Goal: Task Accomplishment & Management: Manage account settings

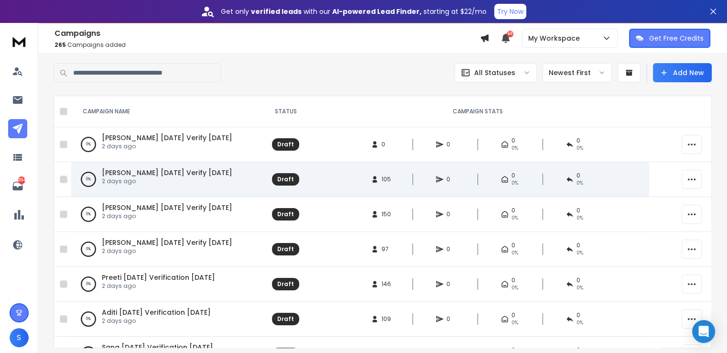
click at [149, 174] on span "[PERSON_NAME] [DATE] Verify [DATE]" at bounding box center [167, 173] width 131 height 10
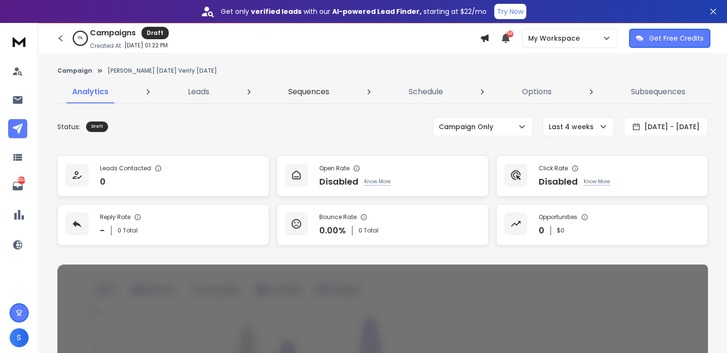
click at [311, 96] on p "Sequences" at bounding box center [308, 91] width 41 height 11
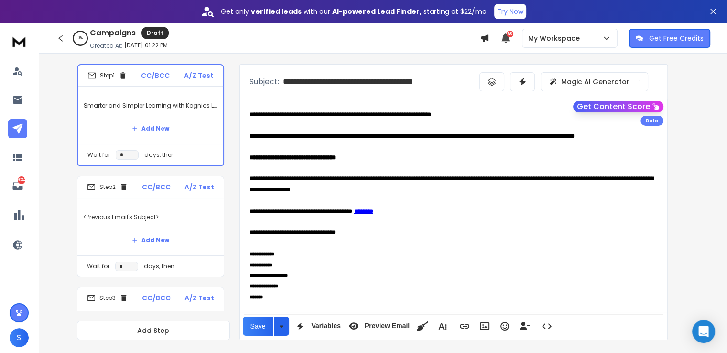
scroll to position [135, 0]
click at [196, 219] on p "<Previous Email's Subject>" at bounding box center [150, 217] width 135 height 27
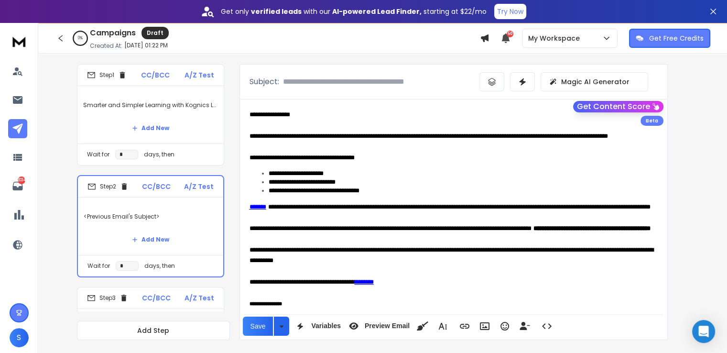
scroll to position [82, 0]
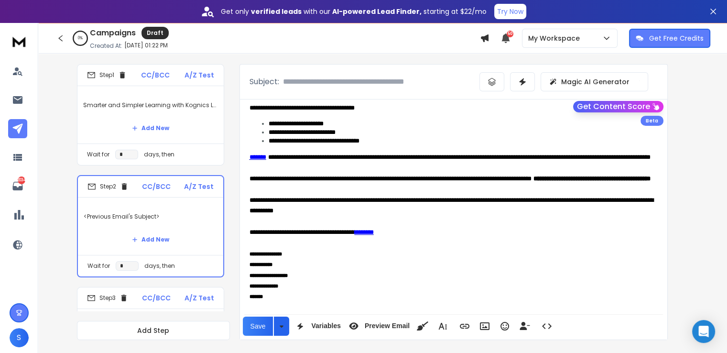
click at [178, 299] on div "Step 3 CC/BCC A/Z Test" at bounding box center [150, 298] width 146 height 22
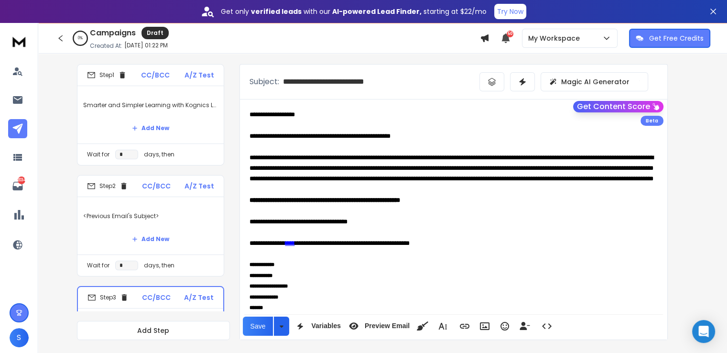
drag, startPoint x: 230, startPoint y: 87, endPoint x: 228, endPoint y: 106, distance: 19.7
click at [228, 106] on div "Step 1 CC/BCC A/Z Test Smarter and Simpler Learning with Kognics LMS Add New Wa…" at bounding box center [153, 187] width 153 height 247
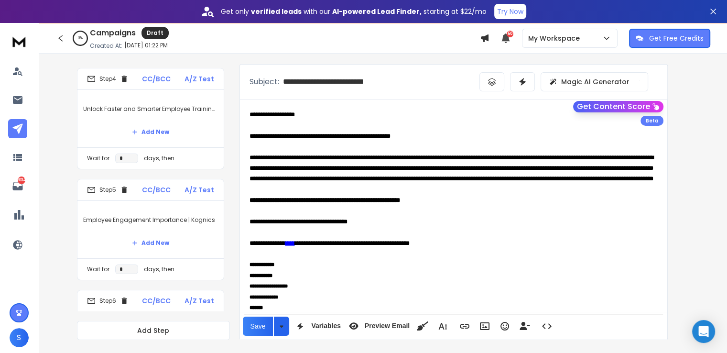
scroll to position [338, 0]
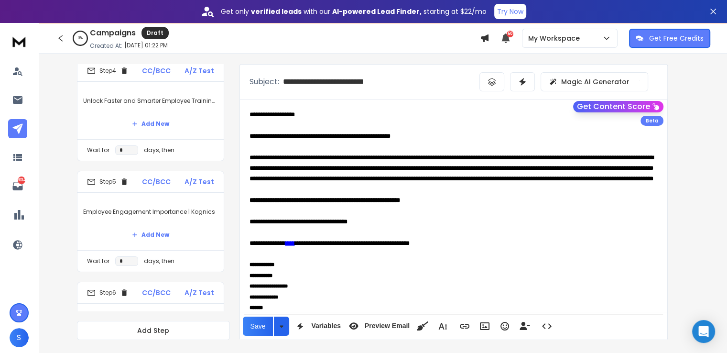
click at [201, 155] on div "Wait for * days, then" at bounding box center [150, 150] width 146 height 22
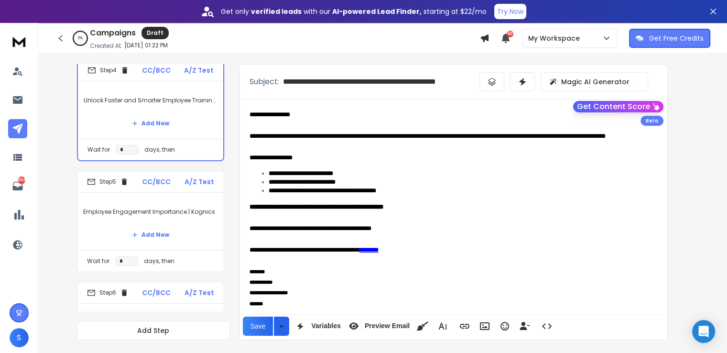
click at [198, 231] on div "Add New" at bounding box center [150, 234] width 135 height 19
type input "**********"
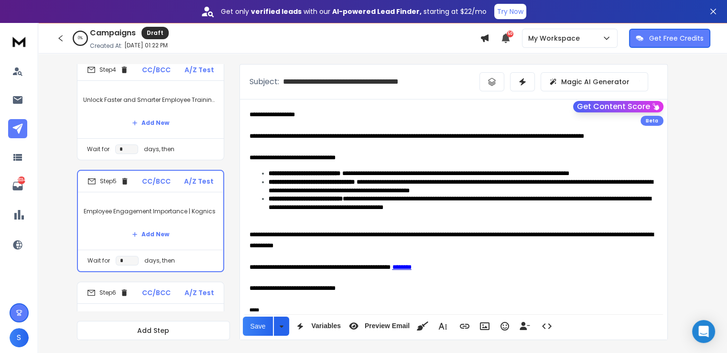
scroll to position [64, 0]
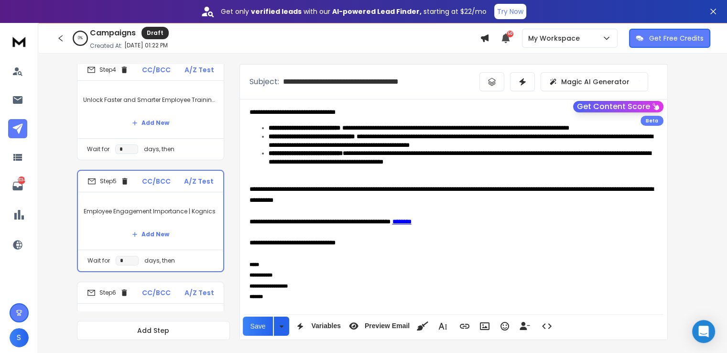
click at [180, 295] on div "Step 6 CC/BCC A/Z Test" at bounding box center [150, 293] width 146 height 22
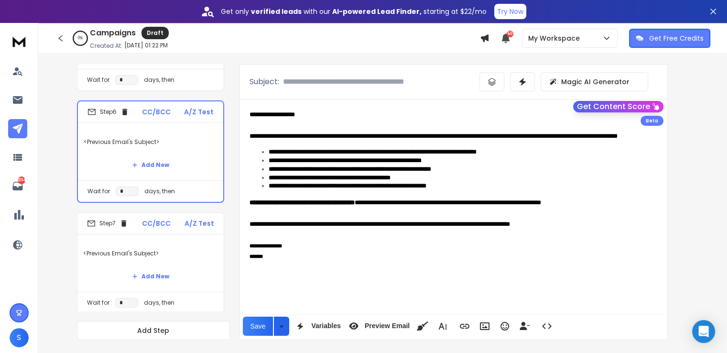
scroll to position [650, 0]
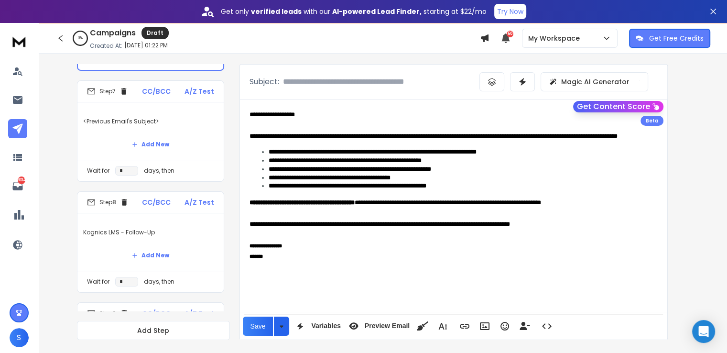
click at [190, 135] on div "Add New" at bounding box center [150, 144] width 135 height 19
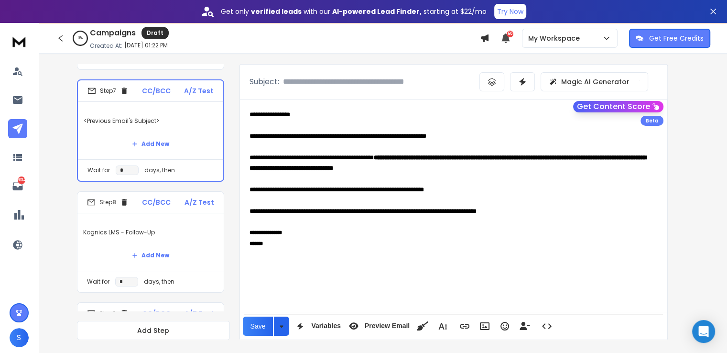
click at [197, 235] on p "Kognics LMS - Follow-Up" at bounding box center [150, 232] width 135 height 27
type input "**********"
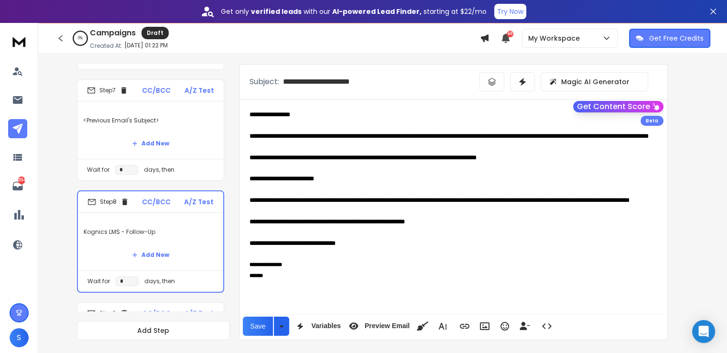
scroll to position [828, 0]
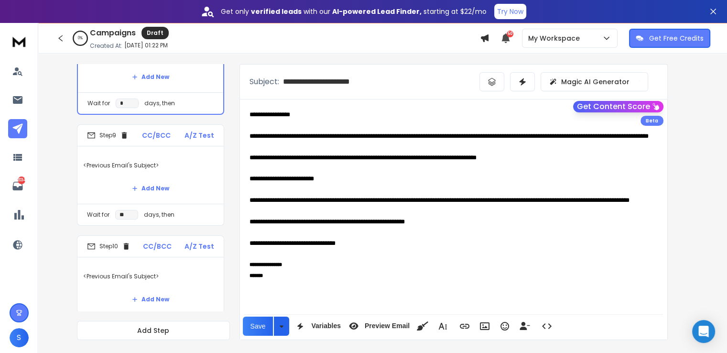
click at [197, 198] on div "<Previous Email's Subject> Add New" at bounding box center [150, 174] width 146 height 57
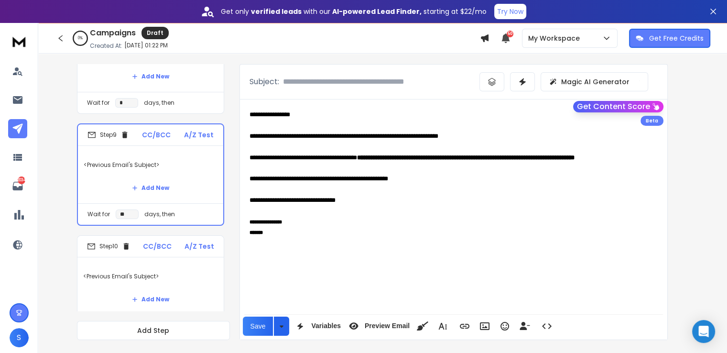
click at [197, 277] on p "<Previous Email's Subject>" at bounding box center [150, 276] width 135 height 27
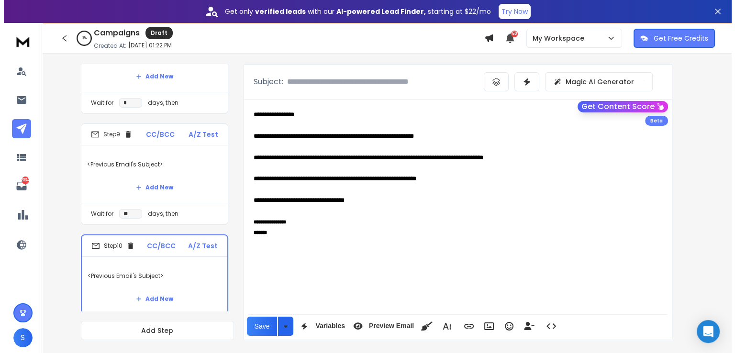
scroll to position [0, 0]
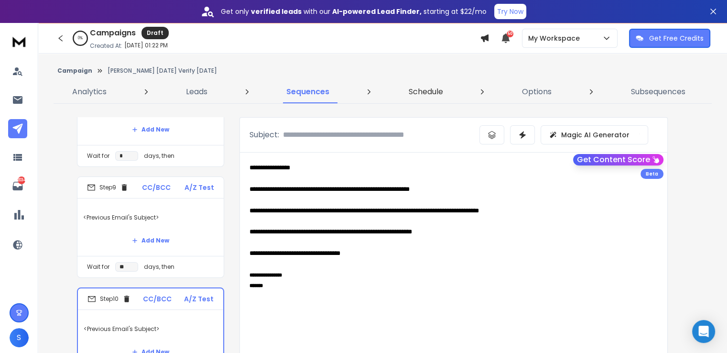
click at [421, 94] on p "Schedule" at bounding box center [426, 91] width 34 height 11
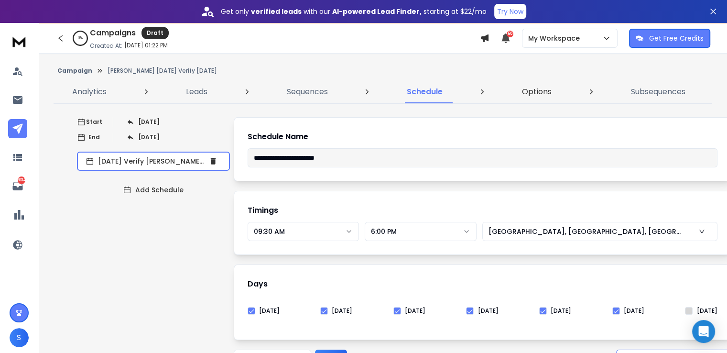
click at [538, 92] on p "Options" at bounding box center [537, 91] width 30 height 11
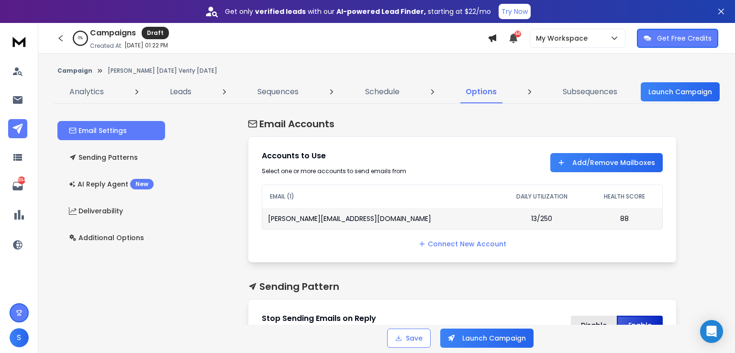
click at [493, 341] on button "Launch Campaign" at bounding box center [486, 338] width 93 height 19
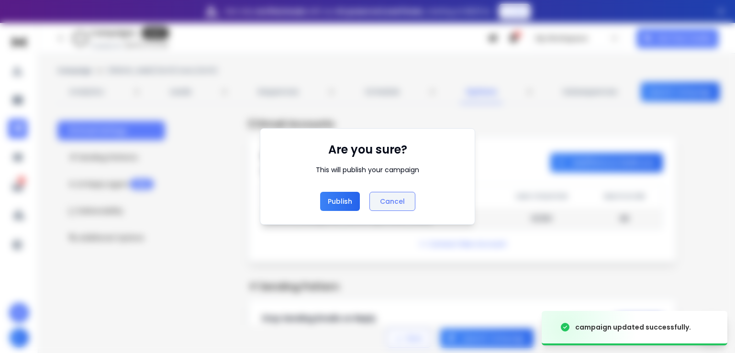
click at [343, 208] on button "Publish" at bounding box center [340, 201] width 40 height 19
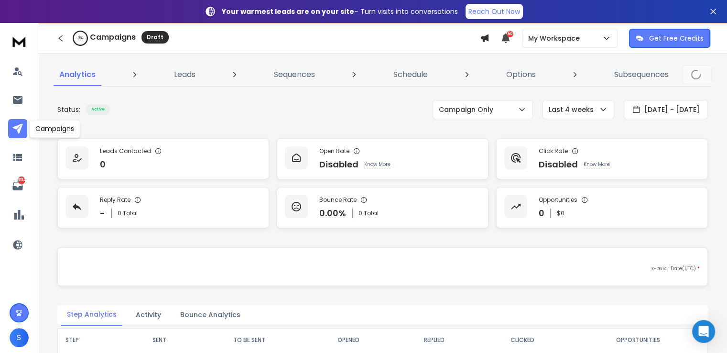
click at [19, 124] on icon at bounding box center [17, 128] width 11 height 11
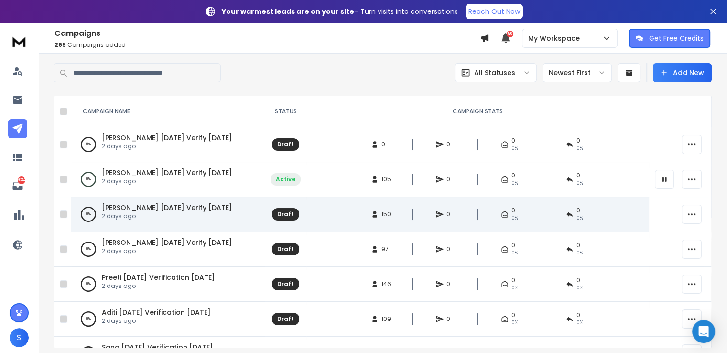
click at [148, 209] on span "[PERSON_NAME] [DATE] Verify [DATE]" at bounding box center [167, 208] width 131 height 10
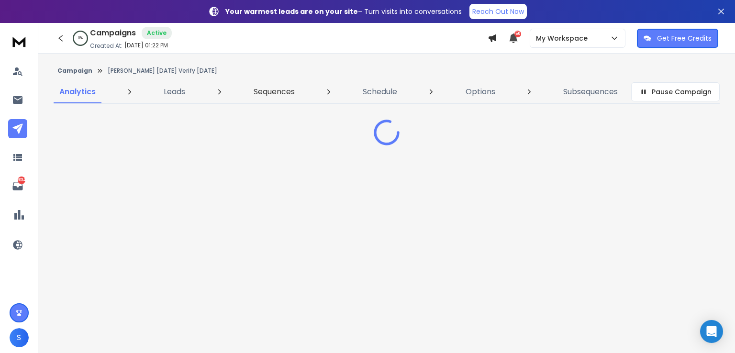
click at [284, 91] on p "Sequences" at bounding box center [273, 91] width 41 height 11
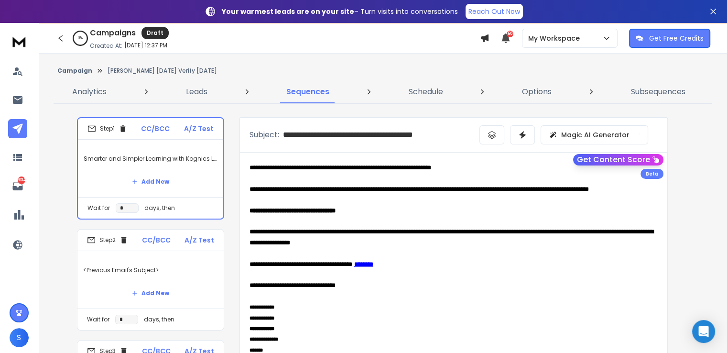
scroll to position [135, 0]
click at [195, 268] on p "<Previous Email's Subject>" at bounding box center [150, 270] width 135 height 27
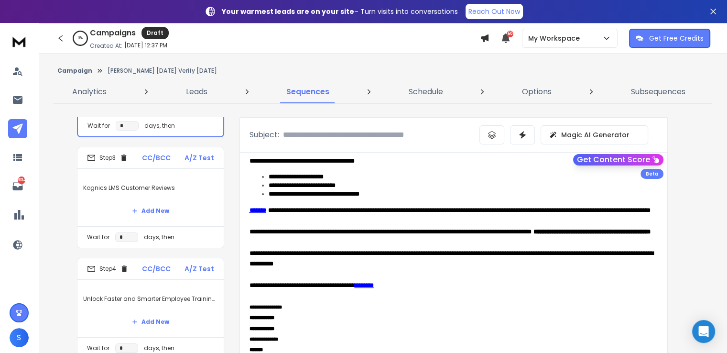
scroll to position [53, 0]
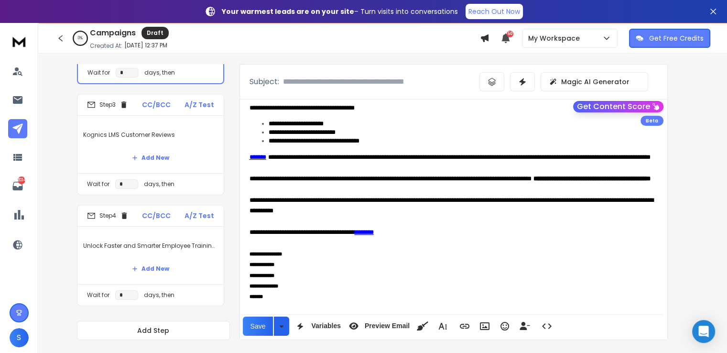
click at [191, 176] on div "Wait for * days, then" at bounding box center [150, 184] width 146 height 22
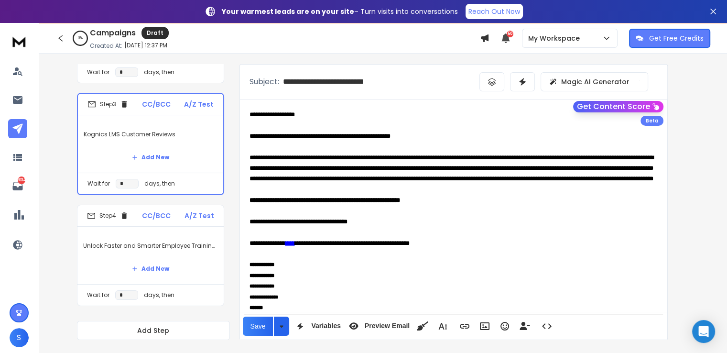
click at [195, 265] on div "Add New" at bounding box center [150, 268] width 135 height 19
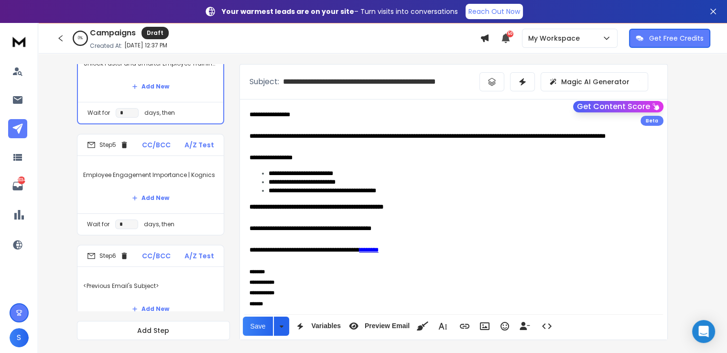
scroll to position [413, 0]
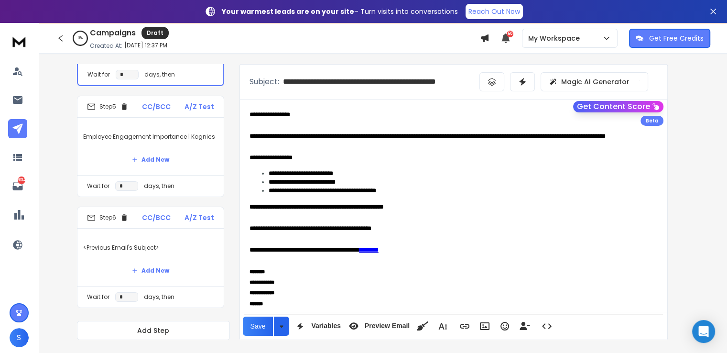
click at [202, 167] on div "Add New" at bounding box center [150, 159] width 135 height 19
type input "**********"
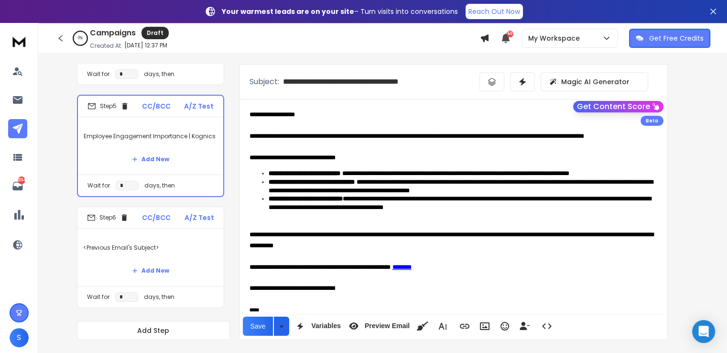
scroll to position [64, 0]
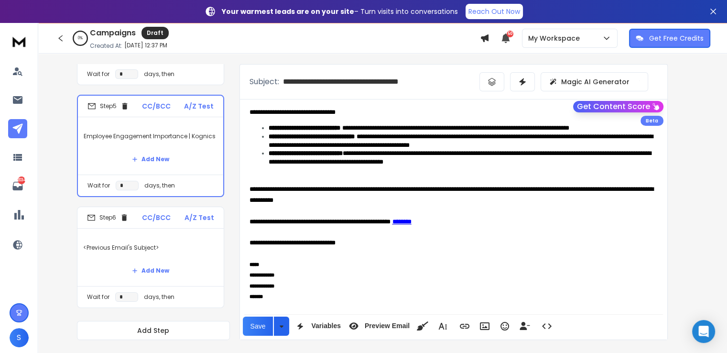
click at [203, 252] on p "<Previous Email's Subject>" at bounding box center [150, 247] width 135 height 27
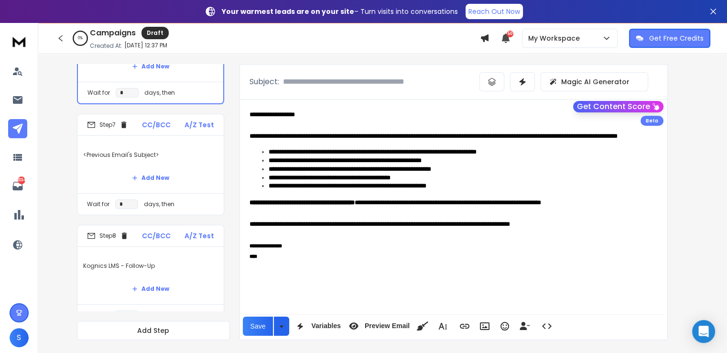
scroll to position [658, 0]
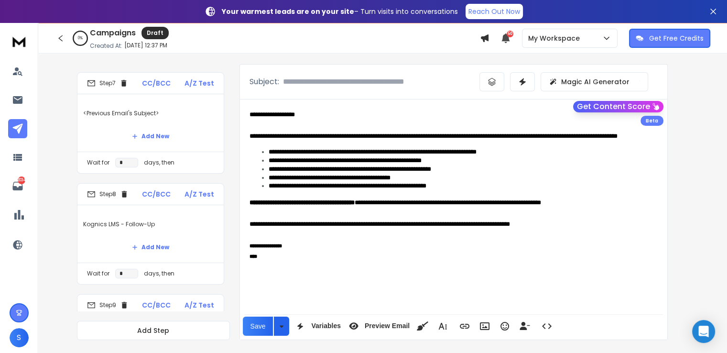
click at [201, 154] on div "Wait for * days, then" at bounding box center [150, 163] width 146 height 22
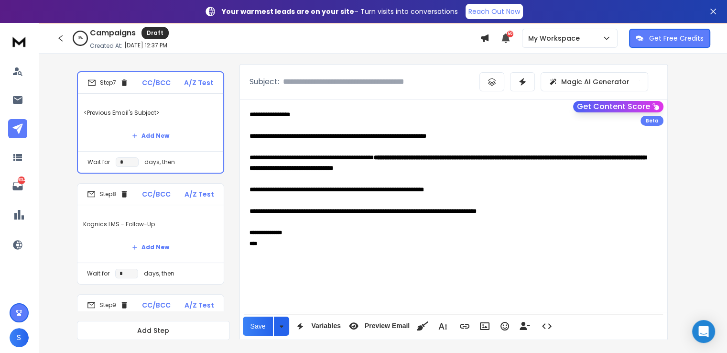
click at [196, 251] on div "Add New" at bounding box center [150, 247] width 135 height 19
type input "**********"
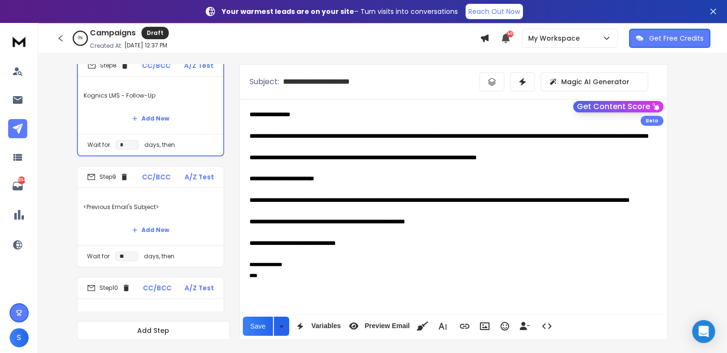
scroll to position [801, 0]
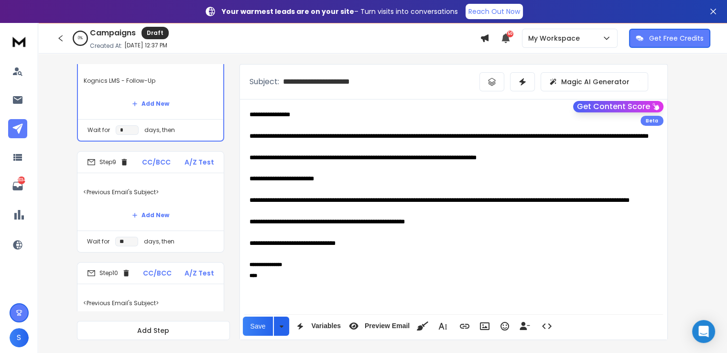
click at [198, 230] on div "Wait for ** days, then" at bounding box center [150, 241] width 146 height 22
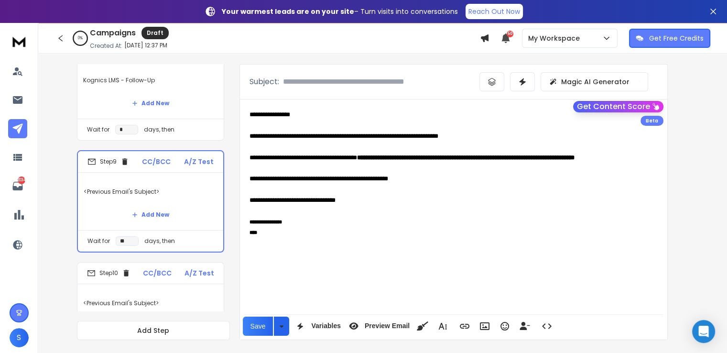
click at [191, 296] on p "<Previous Email's Subject>" at bounding box center [150, 303] width 135 height 27
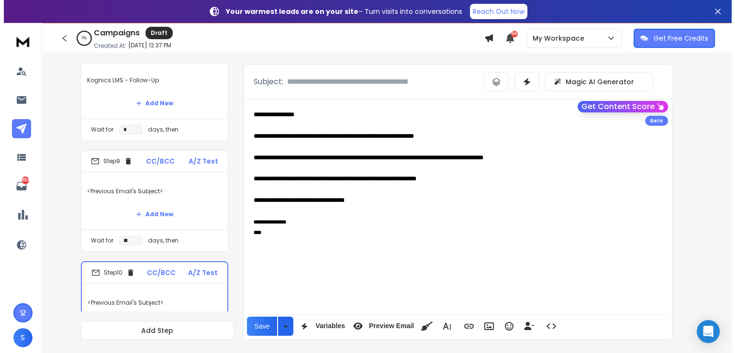
scroll to position [0, 0]
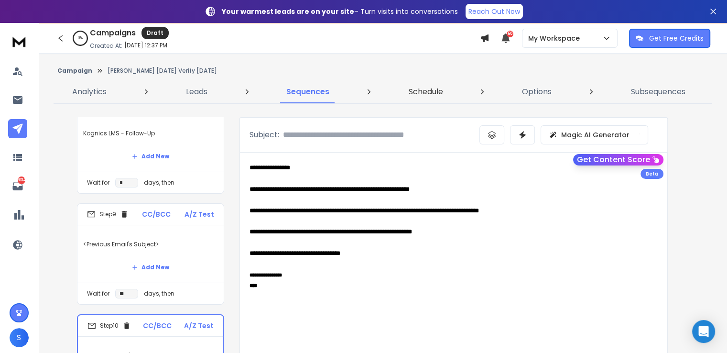
click at [436, 96] on p "Schedule" at bounding box center [426, 91] width 34 height 11
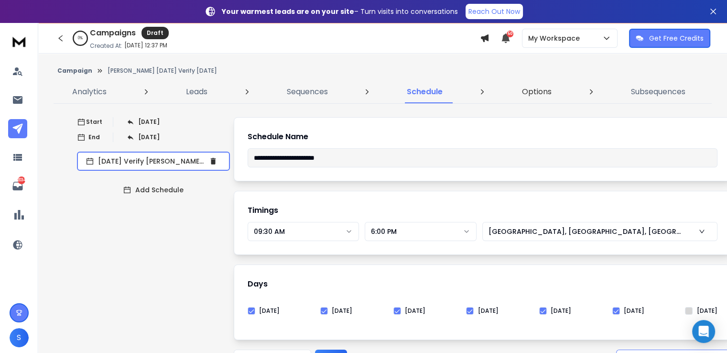
click at [524, 89] on p "Options" at bounding box center [537, 91] width 30 height 11
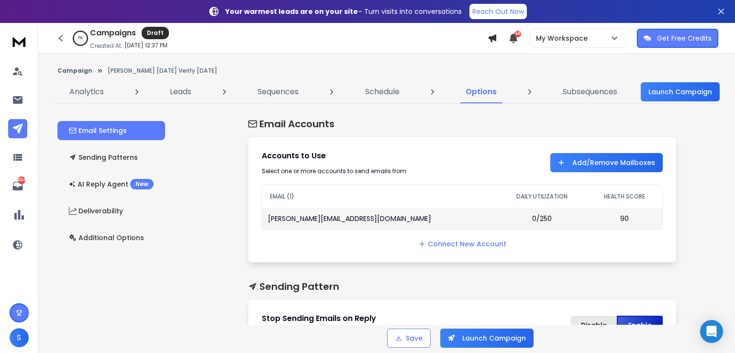
click at [470, 336] on button "Launch Campaign" at bounding box center [486, 338] width 93 height 19
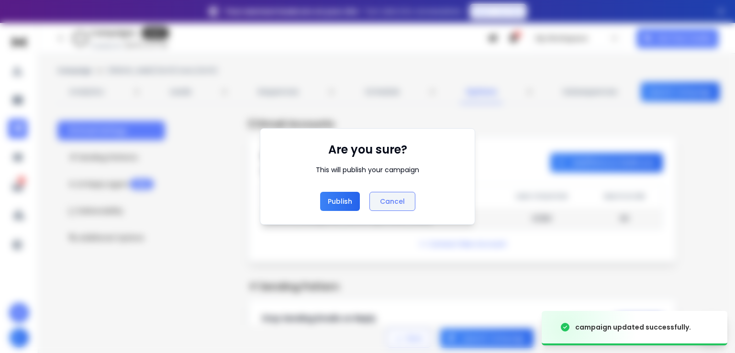
click at [333, 197] on button "Publish" at bounding box center [340, 201] width 40 height 19
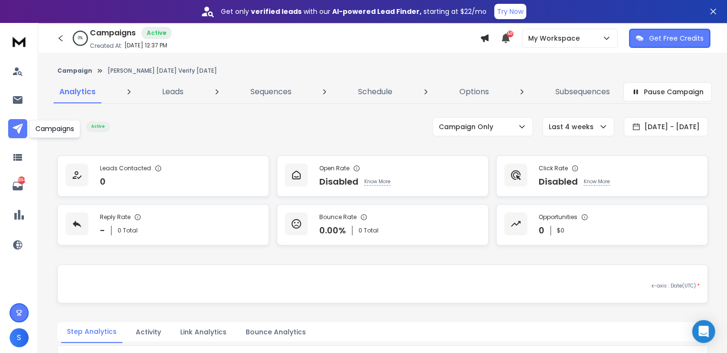
click at [18, 125] on icon at bounding box center [17, 128] width 10 height 10
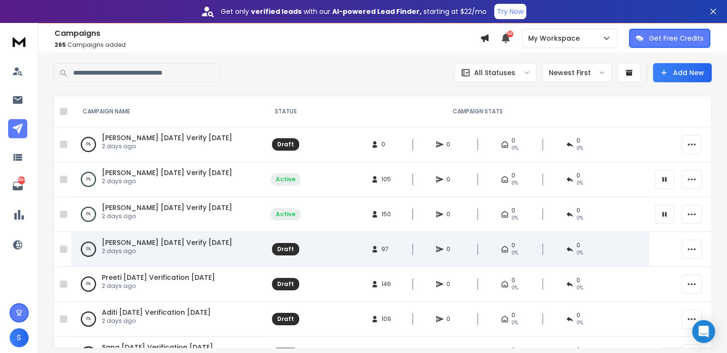
click at [155, 241] on span "[PERSON_NAME] [DATE] Verify [DATE]" at bounding box center [167, 243] width 131 height 10
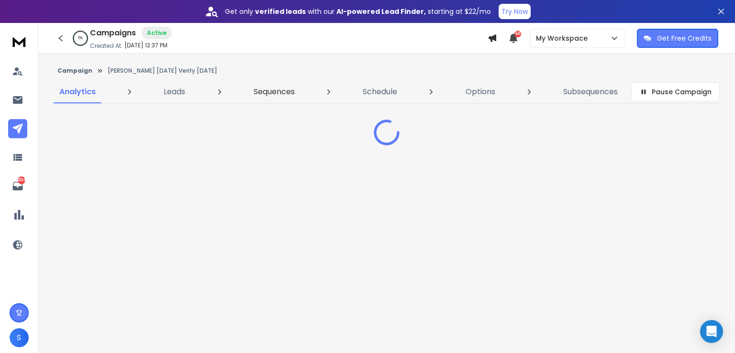
click at [272, 95] on p "Sequences" at bounding box center [273, 91] width 41 height 11
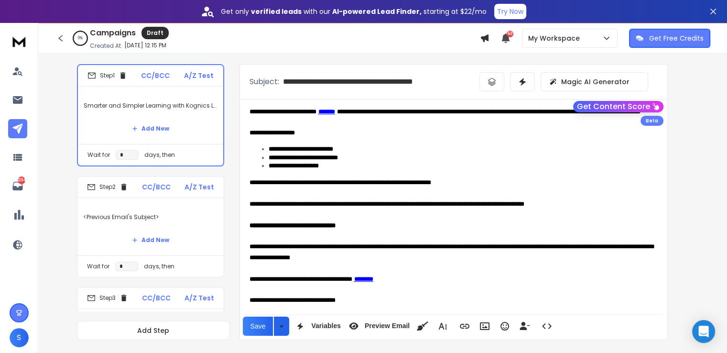
scroll to position [124, 0]
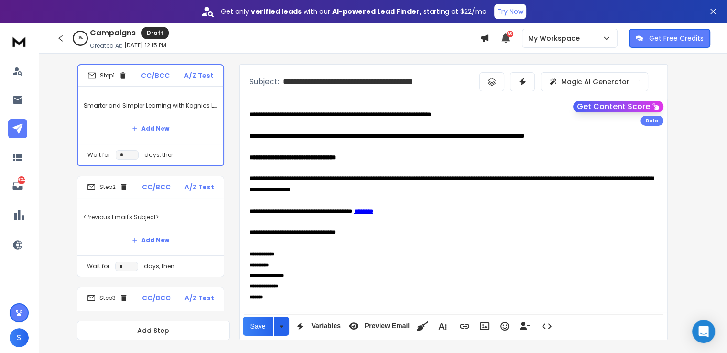
click at [207, 210] on p "<Previous Email's Subject>" at bounding box center [150, 217] width 135 height 27
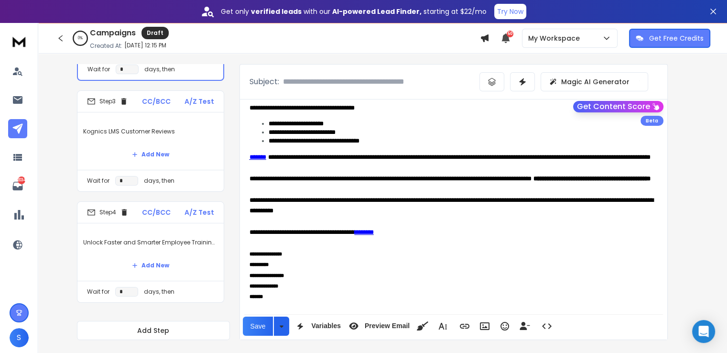
scroll to position [245, 0]
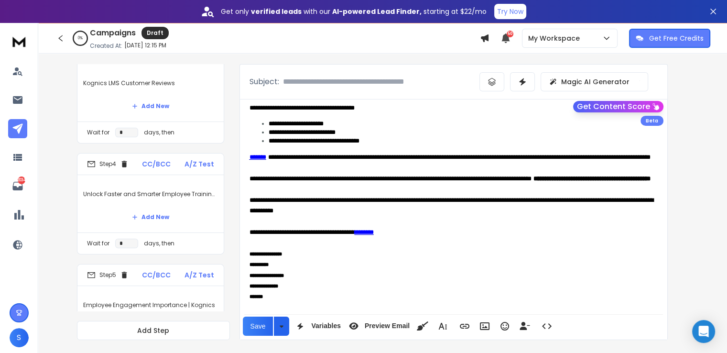
click at [211, 110] on div "Add New" at bounding box center [150, 106] width 135 height 19
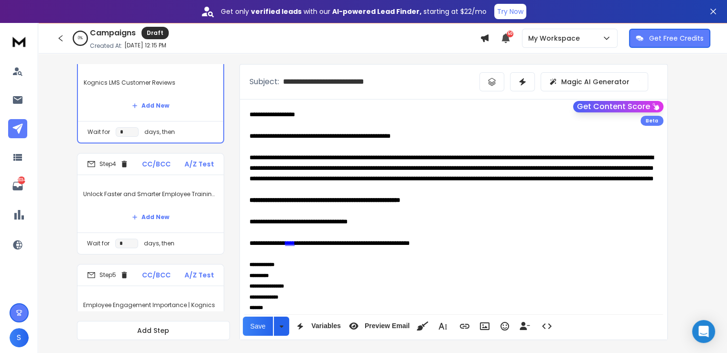
click at [202, 202] on p "Unlock Faster and Smarter Employee Training | Kognics" at bounding box center [150, 194] width 135 height 27
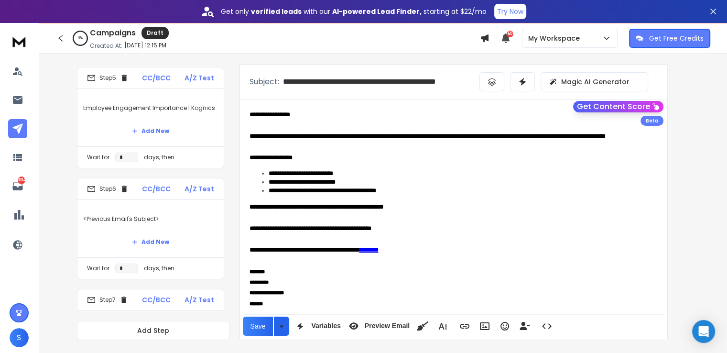
scroll to position [463, 0]
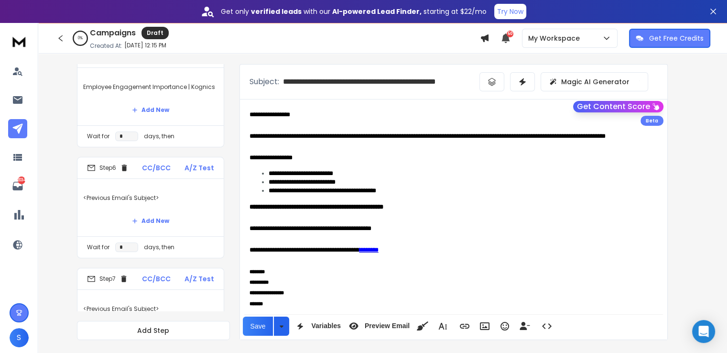
click at [197, 126] on div "Wait for * days, then" at bounding box center [150, 136] width 146 height 22
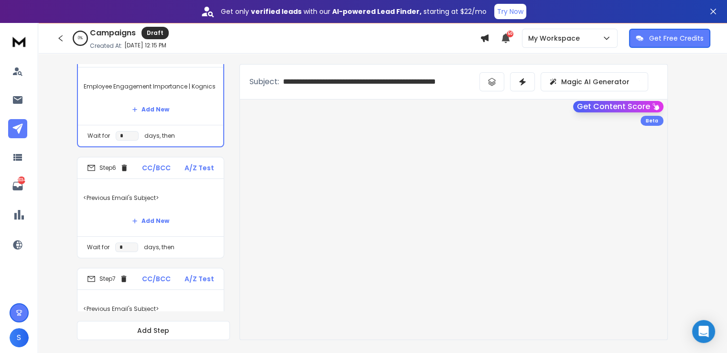
type input "**********"
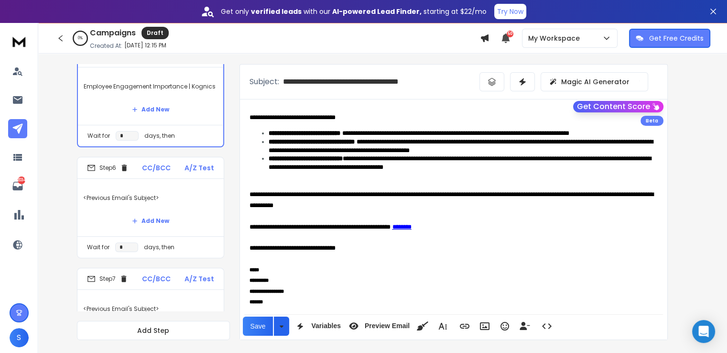
scroll to position [64, 0]
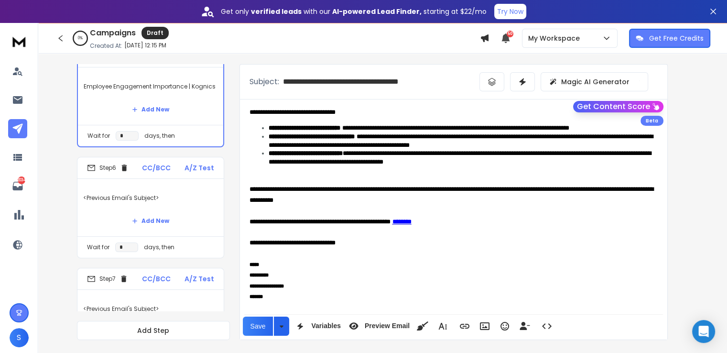
click at [190, 227] on div "Add New" at bounding box center [150, 220] width 135 height 19
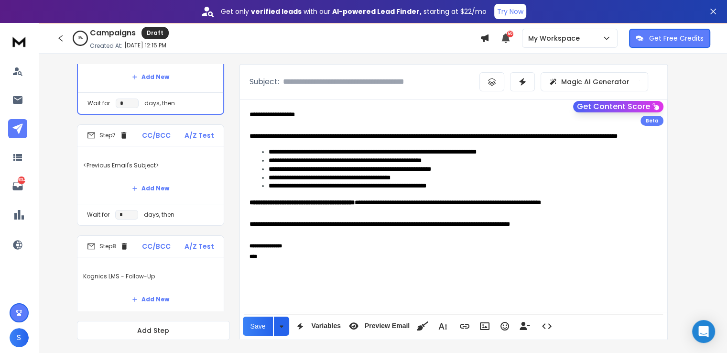
scroll to position [625, 0]
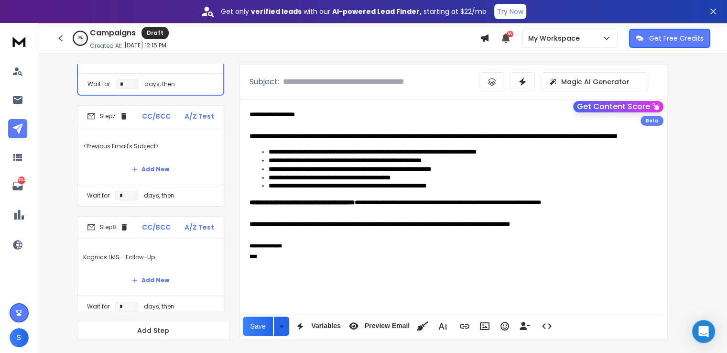
click at [212, 185] on div "Wait for * days, then" at bounding box center [150, 196] width 146 height 22
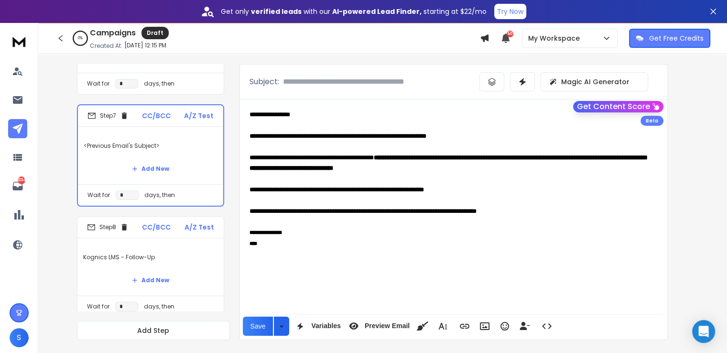
click at [209, 264] on p "Kognics LMS - Follow-Up" at bounding box center [150, 257] width 135 height 27
type input "**********"
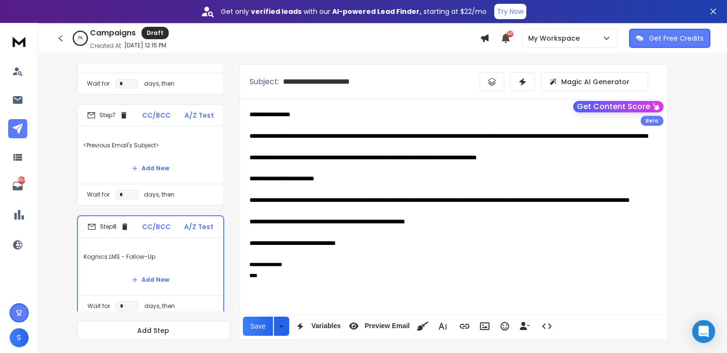
scroll to position [828, 0]
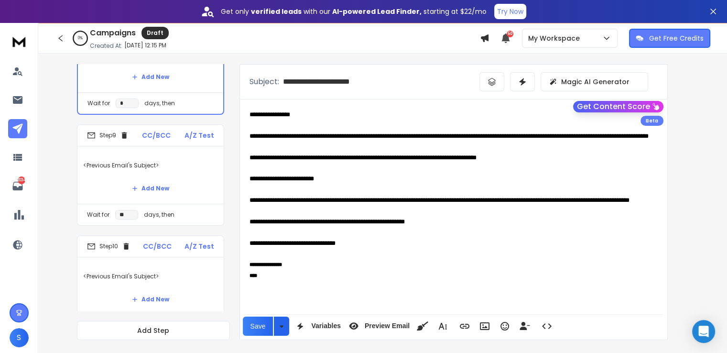
click at [191, 198] on div "<Previous Email's Subject> Add New" at bounding box center [150, 174] width 146 height 57
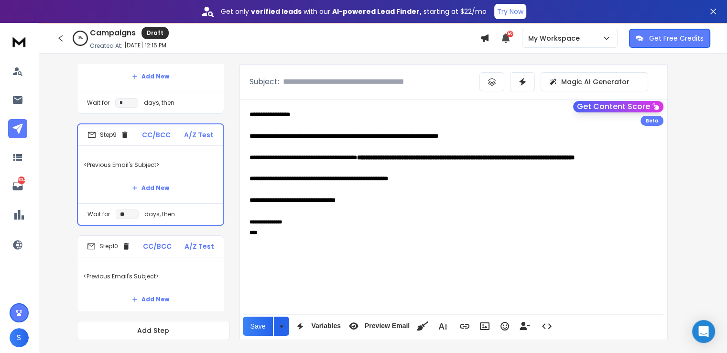
click at [199, 272] on p "<Previous Email's Subject>" at bounding box center [150, 276] width 135 height 27
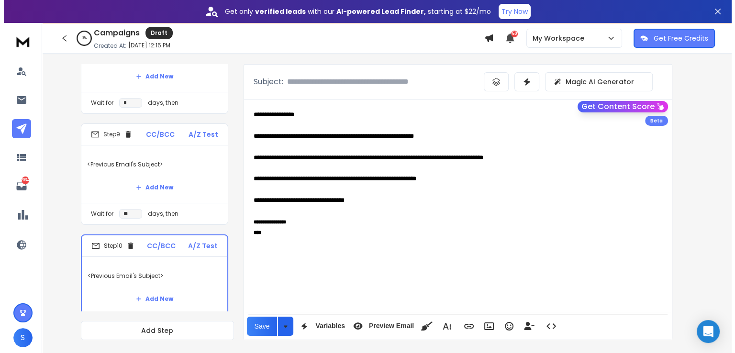
scroll to position [0, 0]
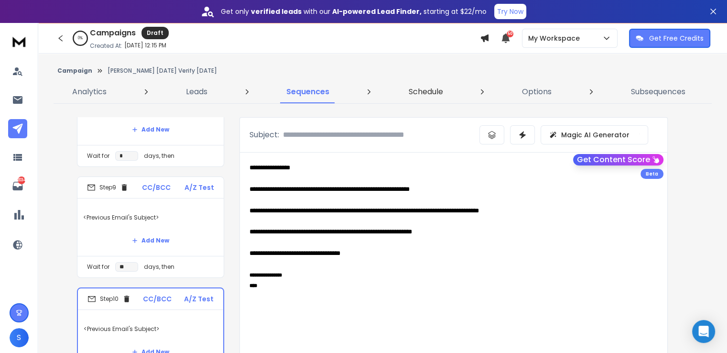
click at [418, 92] on p "Schedule" at bounding box center [426, 91] width 34 height 11
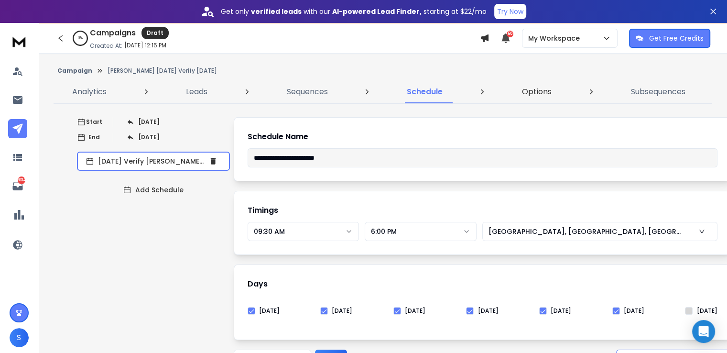
click at [529, 98] on link "Options" at bounding box center [536, 91] width 41 height 23
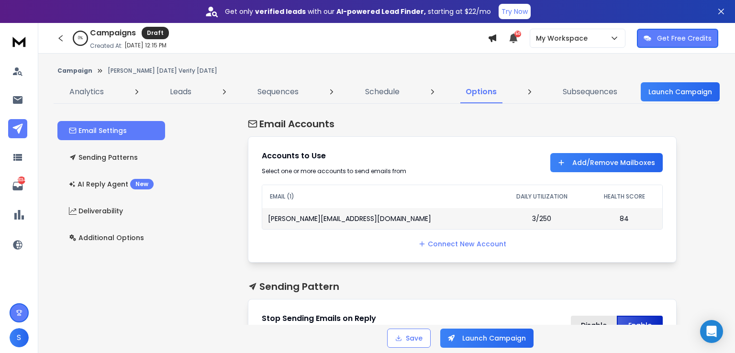
click at [467, 332] on button "Launch Campaign" at bounding box center [486, 338] width 93 height 19
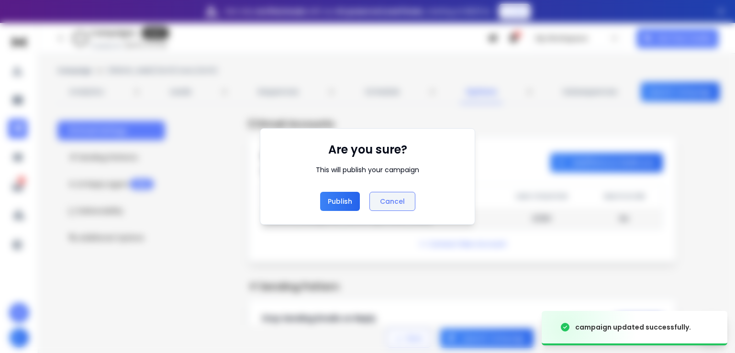
click at [335, 203] on button "Publish" at bounding box center [340, 201] width 40 height 19
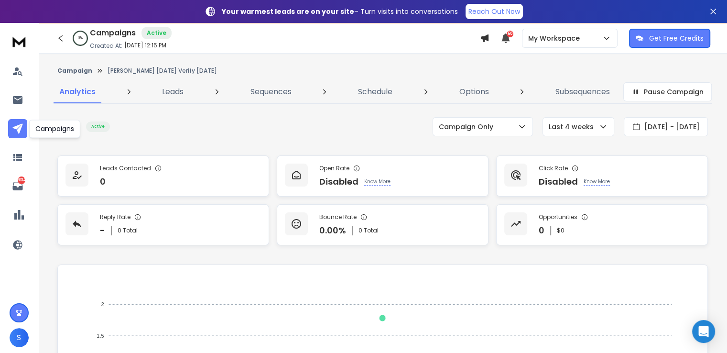
click at [17, 127] on icon at bounding box center [17, 128] width 10 height 10
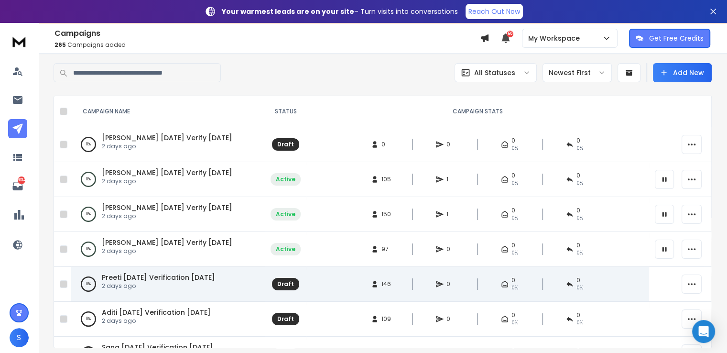
click at [142, 278] on span "Preeti [DATE] Verification [DATE]" at bounding box center [158, 278] width 113 height 10
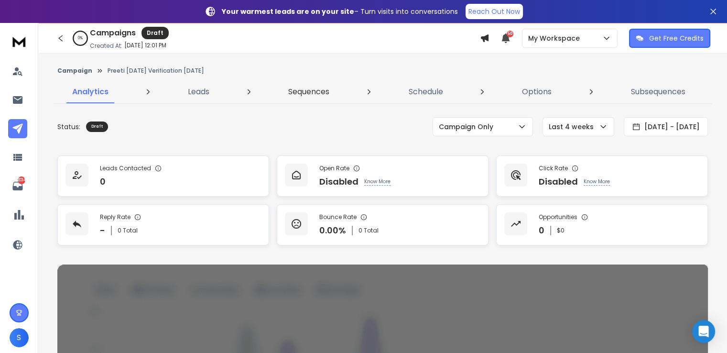
click at [307, 99] on link "Sequences" at bounding box center [309, 91] width 53 height 23
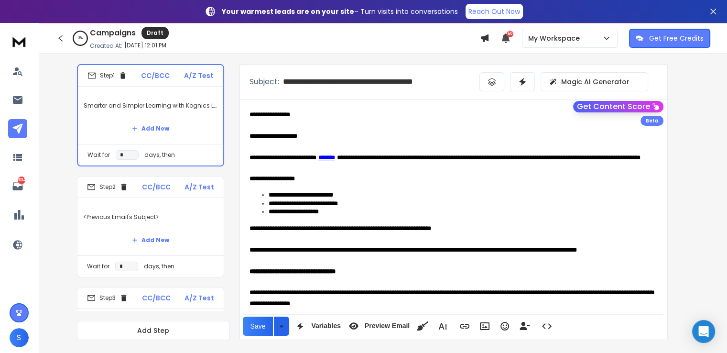
scroll to position [135, 0]
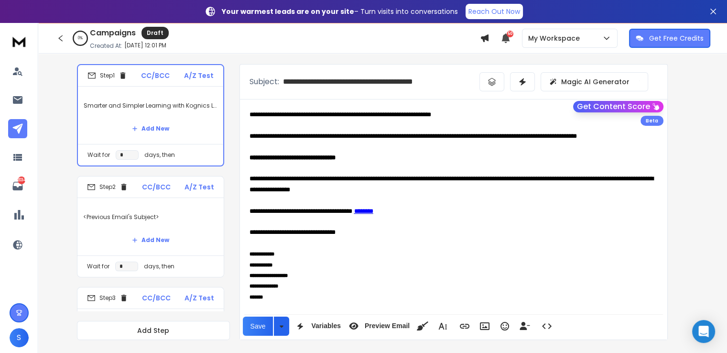
click at [181, 218] on p "<Previous Email's Subject>" at bounding box center [150, 217] width 135 height 27
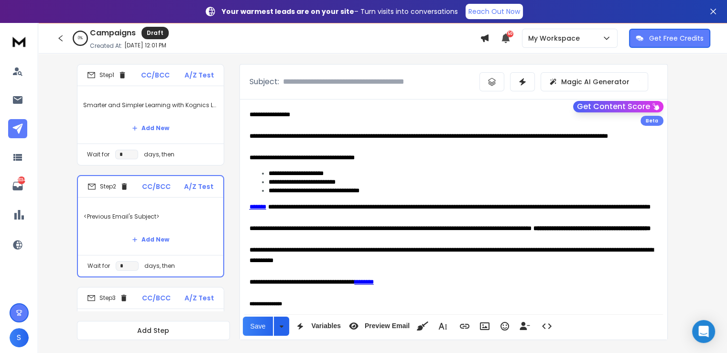
scroll to position [82, 0]
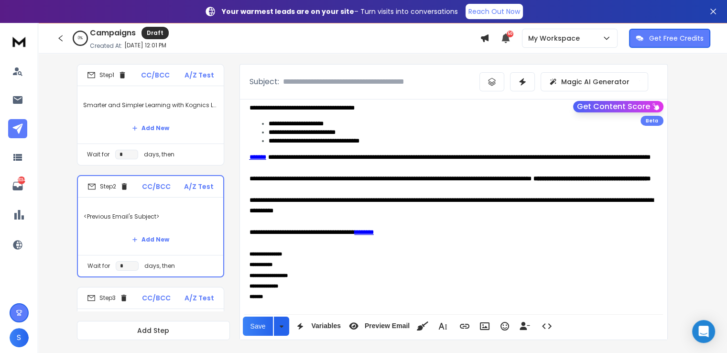
click at [175, 293] on div "Step 3 CC/BCC A/Z Test" at bounding box center [150, 298] width 146 height 22
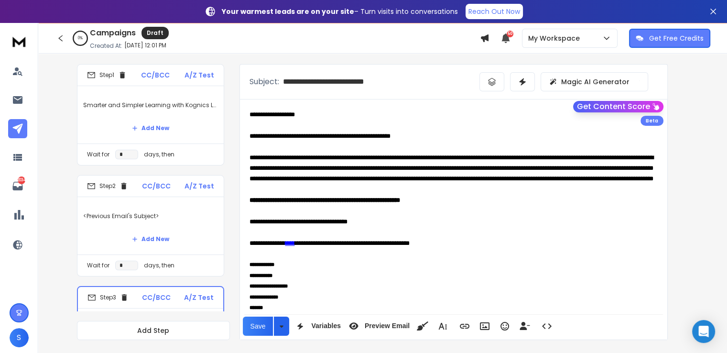
scroll to position [235, 0]
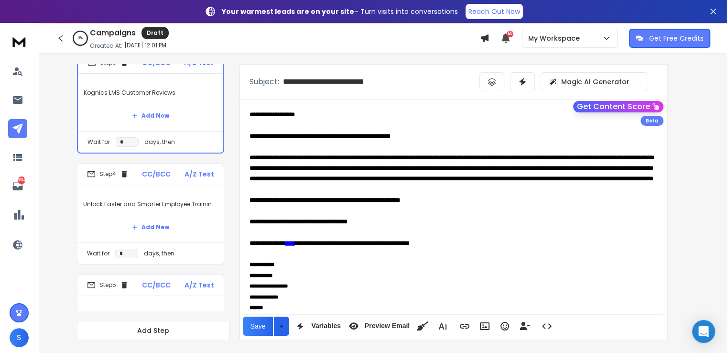
click at [203, 224] on div "Add New" at bounding box center [150, 227] width 135 height 19
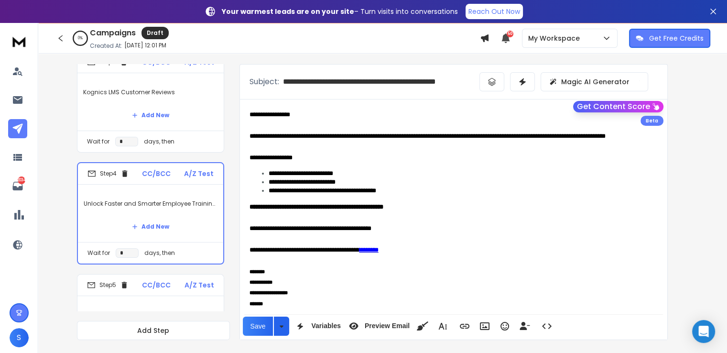
click at [197, 303] on p "Employee Engagement Importance | Kognics" at bounding box center [150, 315] width 135 height 27
type input "**********"
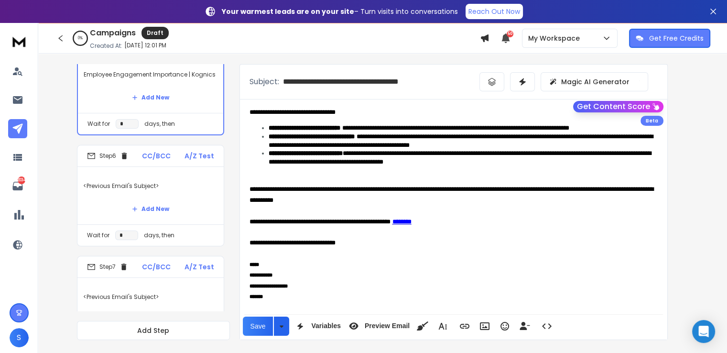
scroll to position [480, 0]
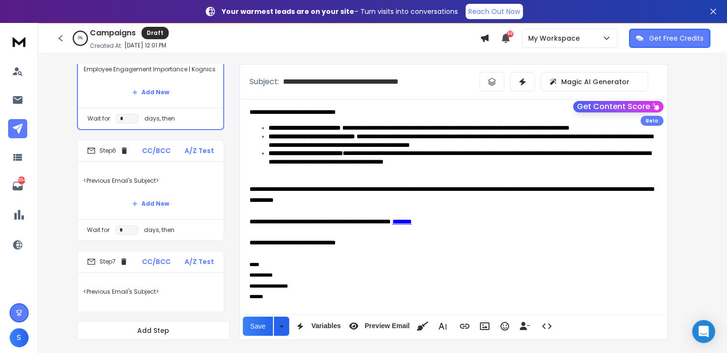
click at [203, 209] on div "Add New" at bounding box center [150, 203] width 135 height 19
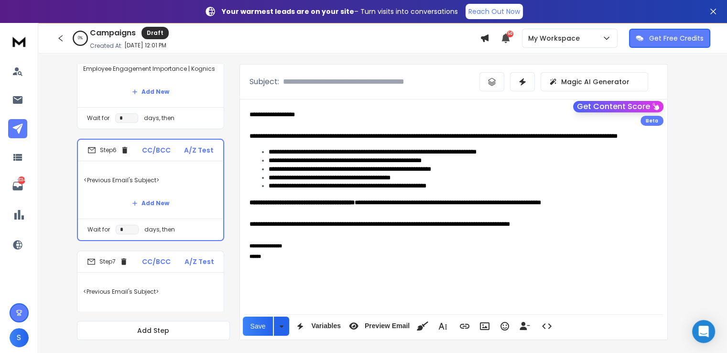
click at [194, 284] on p "<Previous Email's Subject>" at bounding box center [150, 291] width 135 height 27
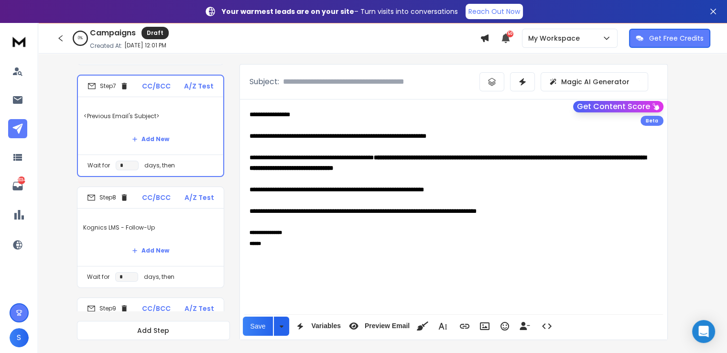
scroll to position [657, 0]
click at [200, 218] on p "Kognics LMS - Follow-Up" at bounding box center [150, 226] width 135 height 27
type input "**********"
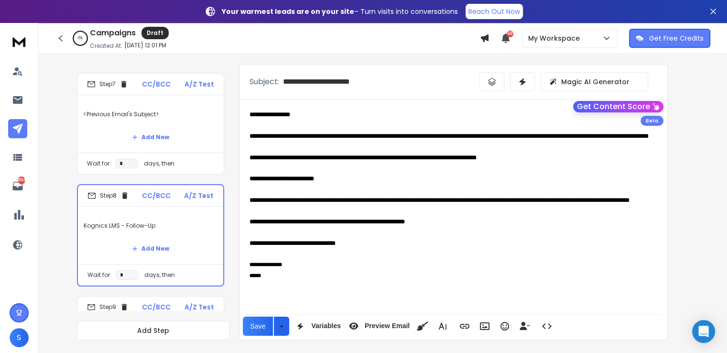
click at [176, 300] on div "Step 9 CC/BCC A/Z Test" at bounding box center [150, 307] width 146 height 22
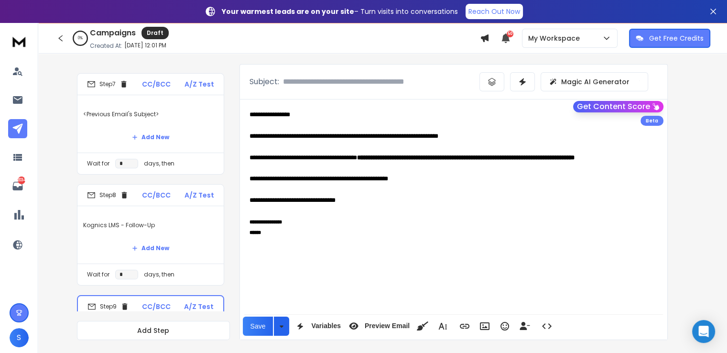
scroll to position [828, 0]
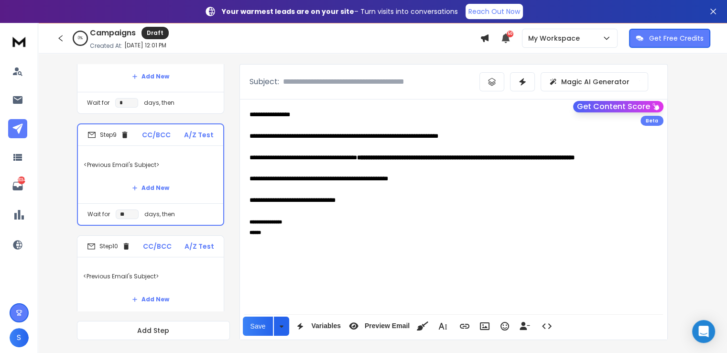
click at [201, 272] on p "<Previous Email's Subject>" at bounding box center [150, 276] width 135 height 27
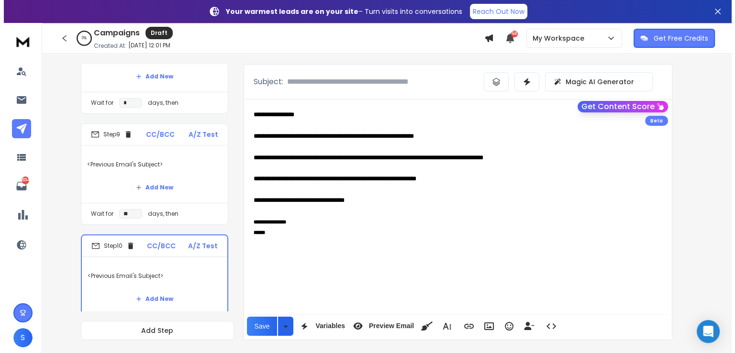
scroll to position [0, 0]
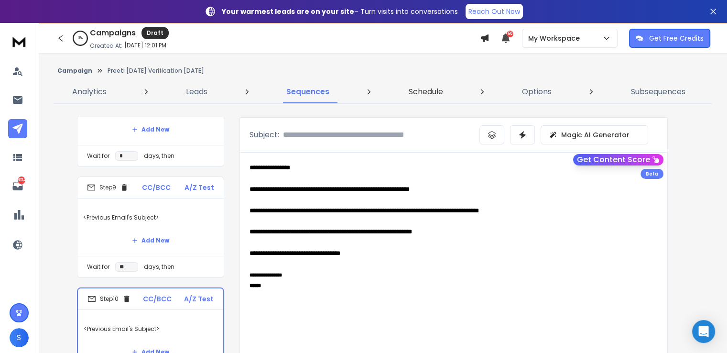
click at [423, 92] on p "Schedule" at bounding box center [426, 91] width 34 height 11
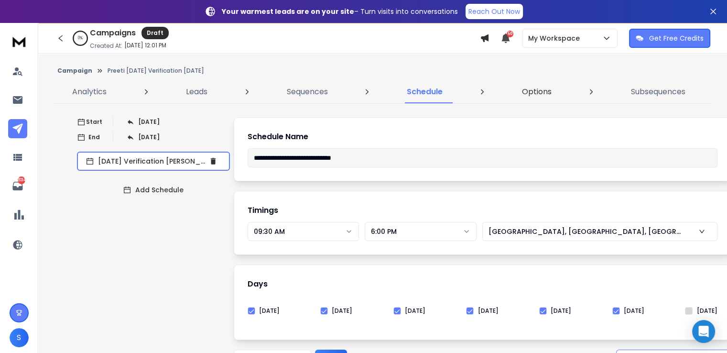
click at [552, 100] on link "Options" at bounding box center [536, 91] width 41 height 23
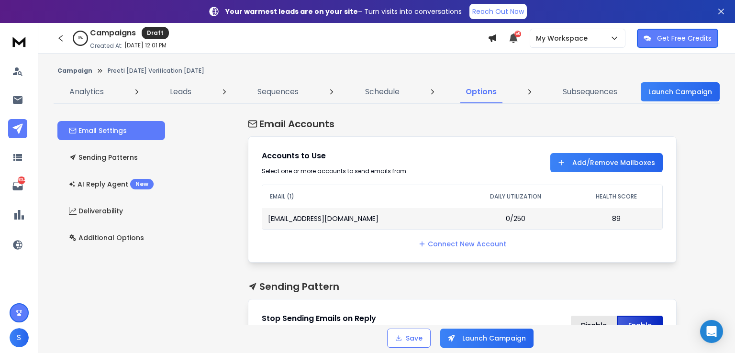
click at [478, 337] on button "Launch Campaign" at bounding box center [486, 338] width 93 height 19
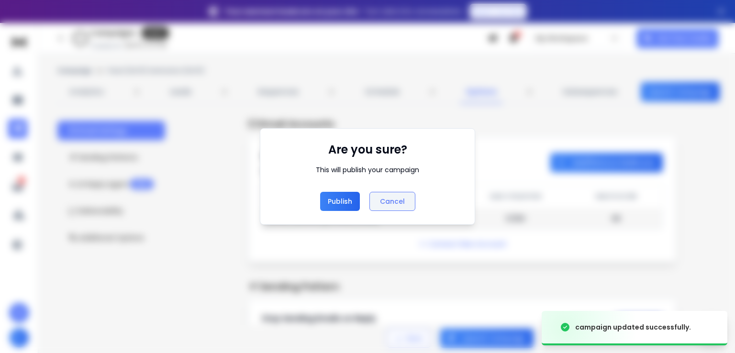
click at [332, 201] on button "Publish" at bounding box center [340, 201] width 40 height 19
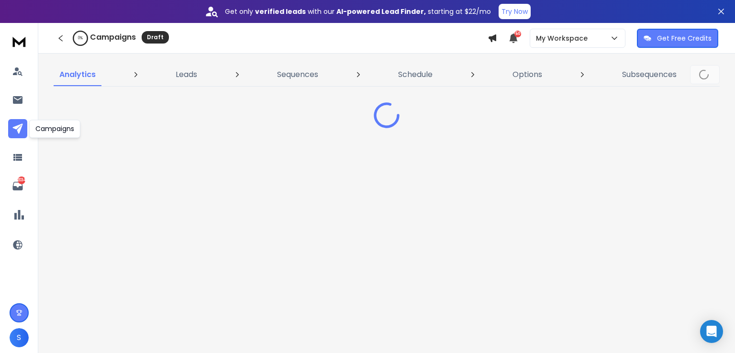
click at [14, 124] on icon at bounding box center [17, 128] width 11 height 11
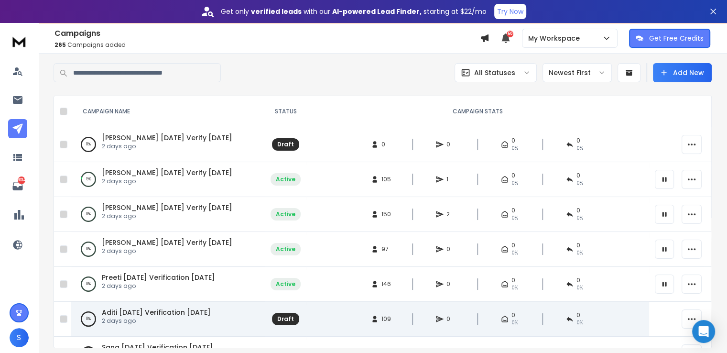
click at [147, 310] on span "Aditi [DATE] Verification [DATE]" at bounding box center [156, 312] width 109 height 10
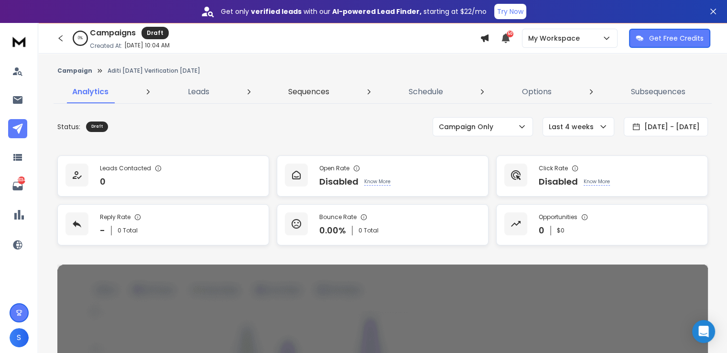
click at [303, 90] on p "Sequences" at bounding box center [308, 91] width 41 height 11
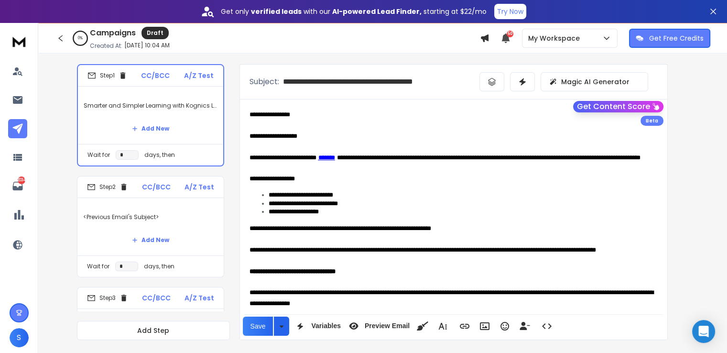
scroll to position [135, 0]
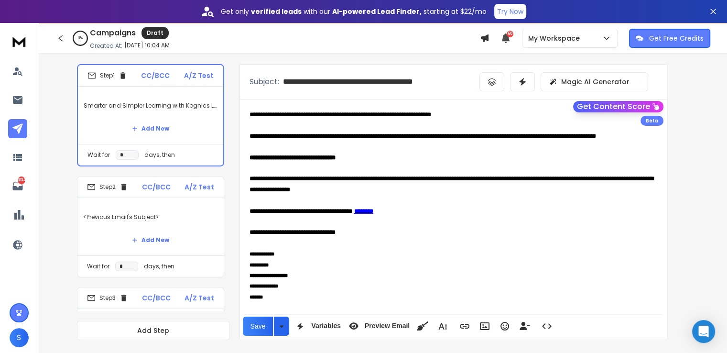
click at [187, 218] on p "<Previous Email's Subject>" at bounding box center [150, 217] width 135 height 27
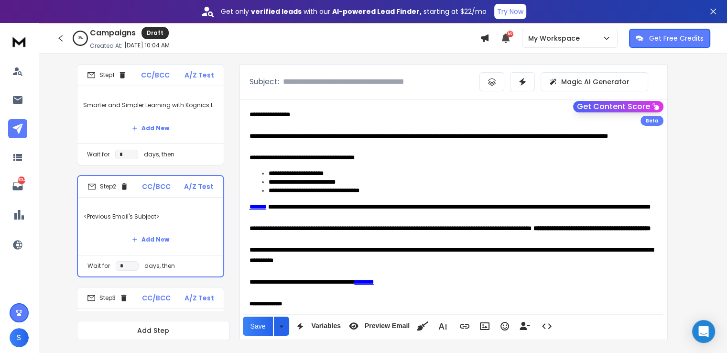
scroll to position [82, 0]
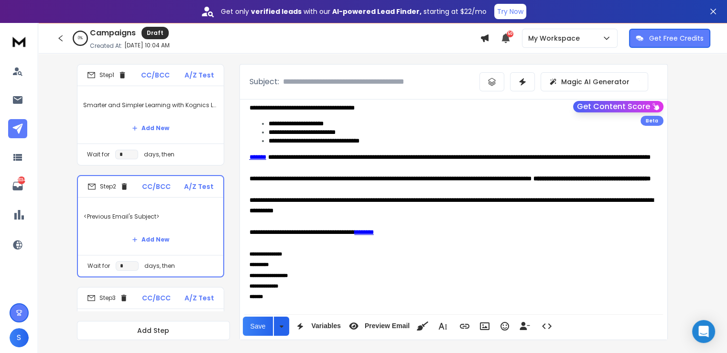
click at [180, 291] on div "Step 3 CC/BCC A/Z Test" at bounding box center [150, 298] width 146 height 22
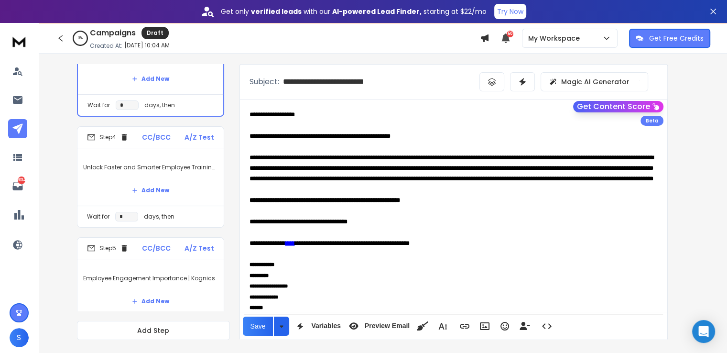
scroll to position [278, 0]
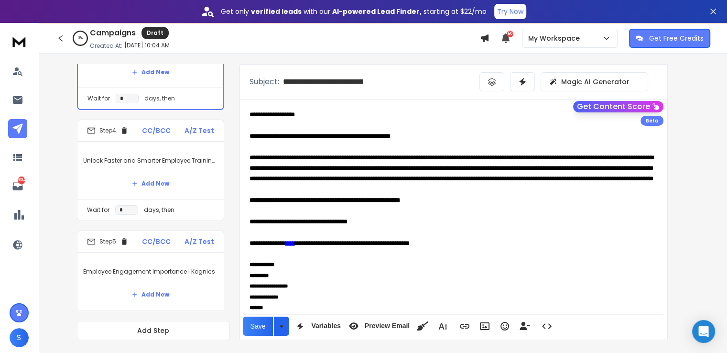
click at [186, 190] on div "Add New" at bounding box center [150, 183] width 135 height 19
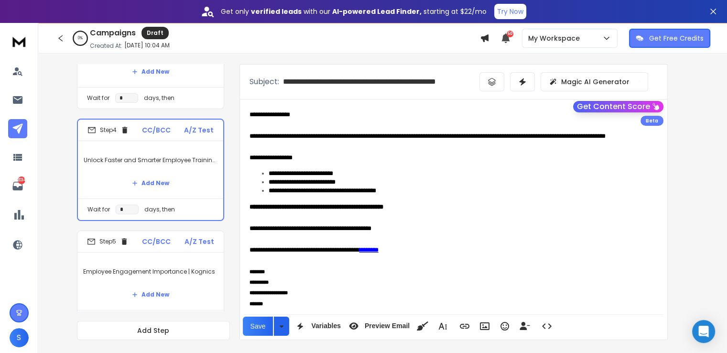
click at [189, 276] on p "Employee Engagement Importance | Kognics" at bounding box center [150, 271] width 135 height 27
type input "**********"
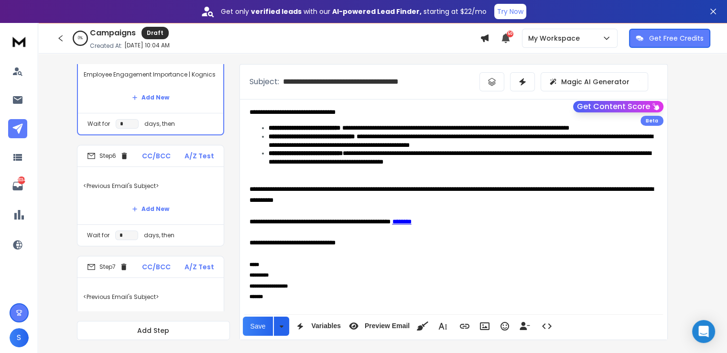
scroll to position [535, 0]
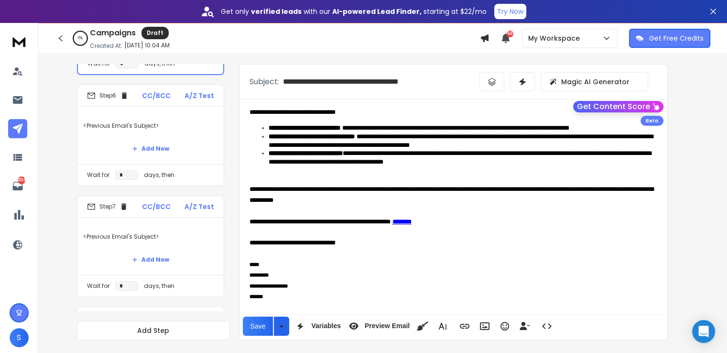
click at [193, 153] on div "Add New" at bounding box center [150, 148] width 135 height 19
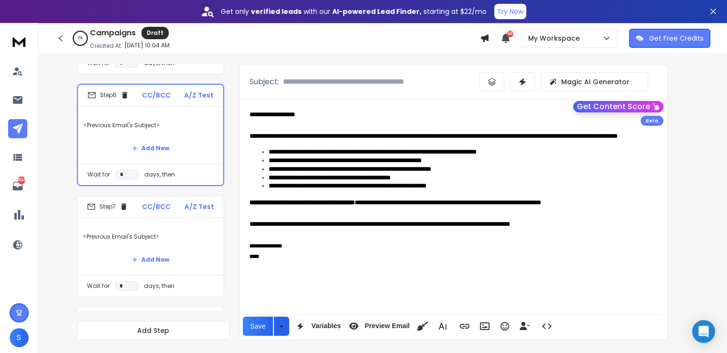
click at [193, 259] on div "Add New" at bounding box center [150, 259] width 135 height 19
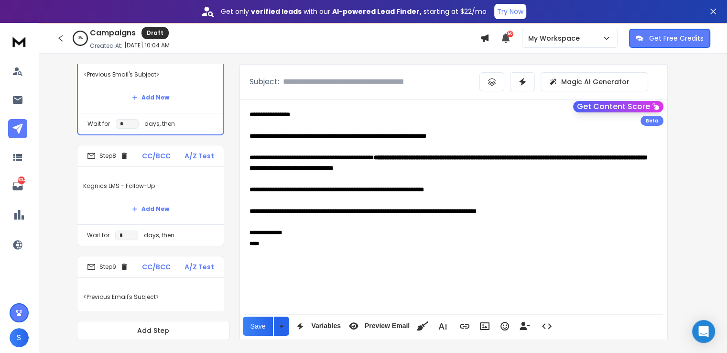
scroll to position [722, 0]
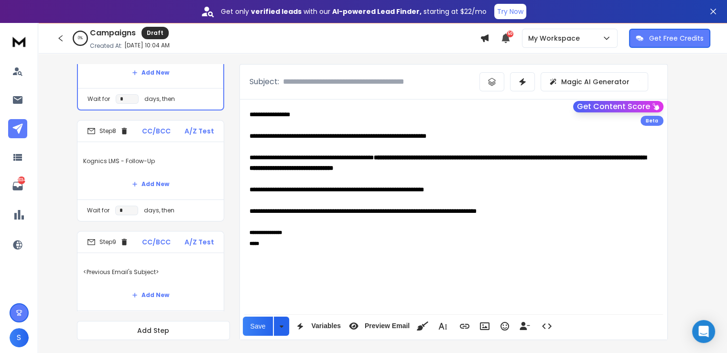
click at [202, 175] on div "Add New" at bounding box center [150, 184] width 135 height 19
type input "**********"
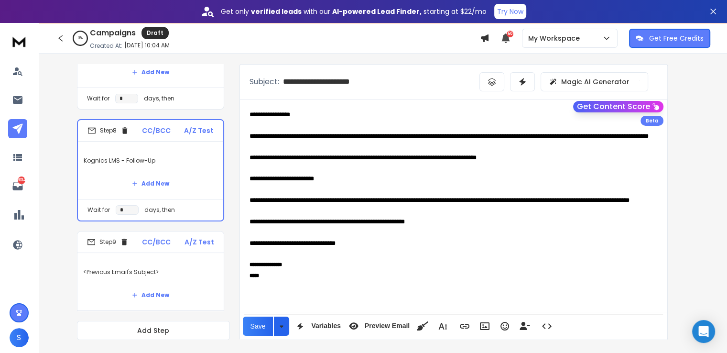
click at [197, 259] on p "<Previous Email's Subject>" at bounding box center [150, 272] width 135 height 27
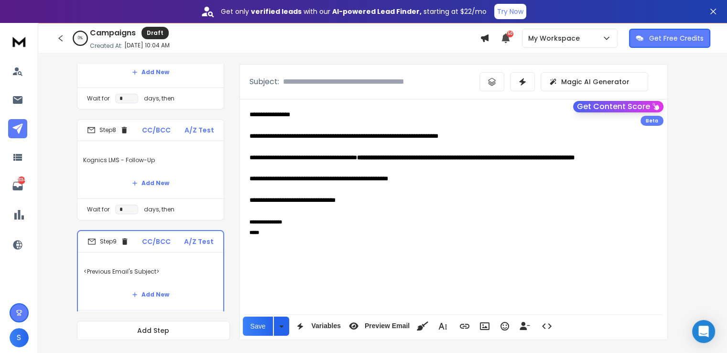
scroll to position [828, 0]
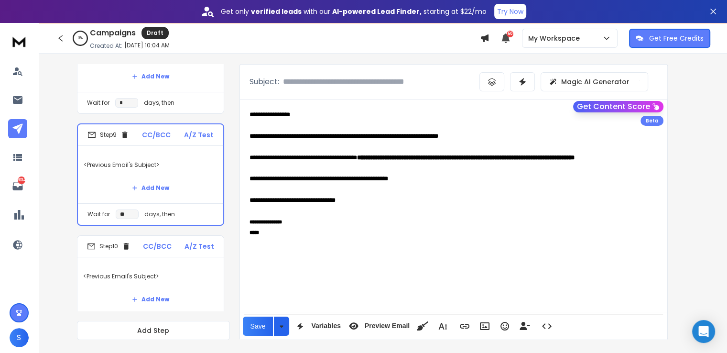
click at [206, 290] on div "Add New" at bounding box center [150, 299] width 135 height 19
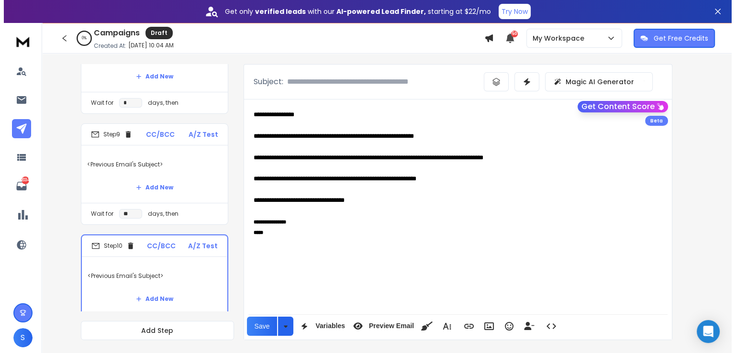
scroll to position [0, 0]
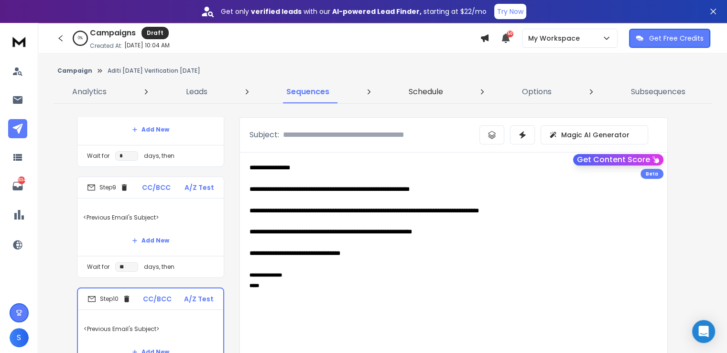
click at [417, 94] on p "Schedule" at bounding box center [426, 91] width 34 height 11
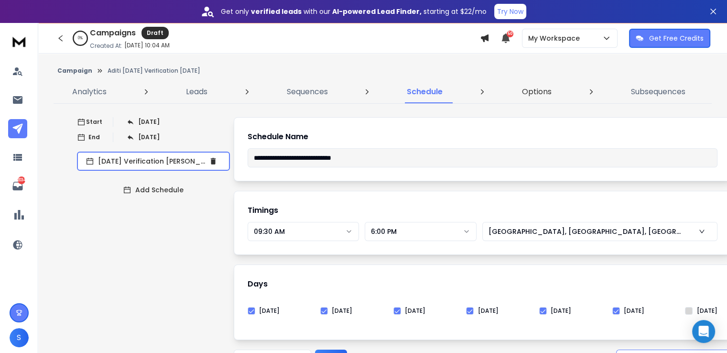
click at [539, 90] on p "Options" at bounding box center [537, 91] width 30 height 11
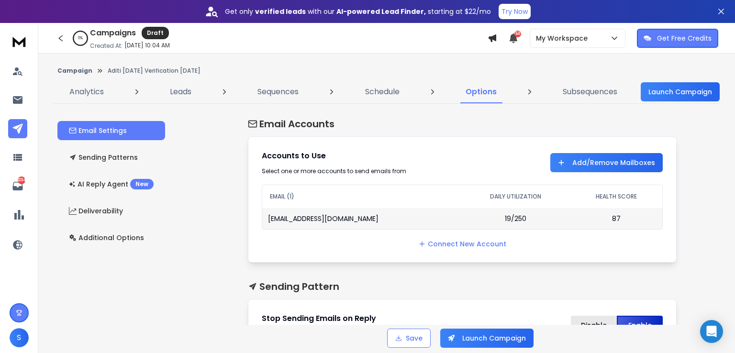
click at [480, 339] on button "Launch Campaign" at bounding box center [486, 338] width 93 height 19
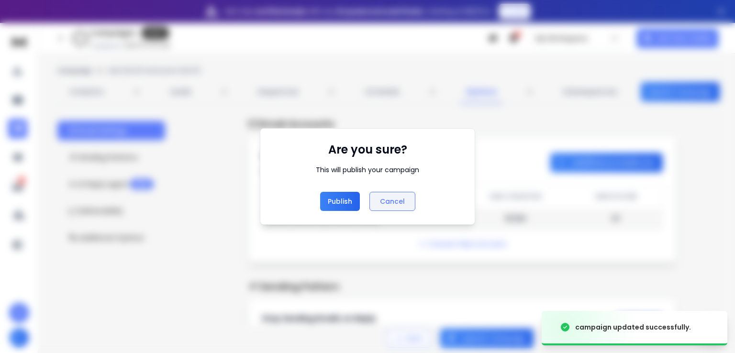
click at [340, 202] on button "Publish" at bounding box center [340, 201] width 40 height 19
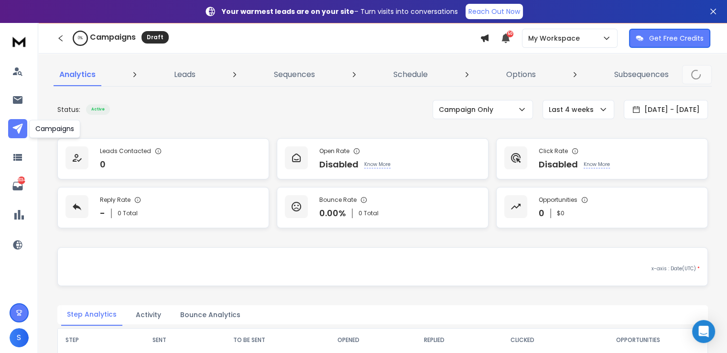
click at [17, 128] on icon at bounding box center [17, 128] width 11 height 11
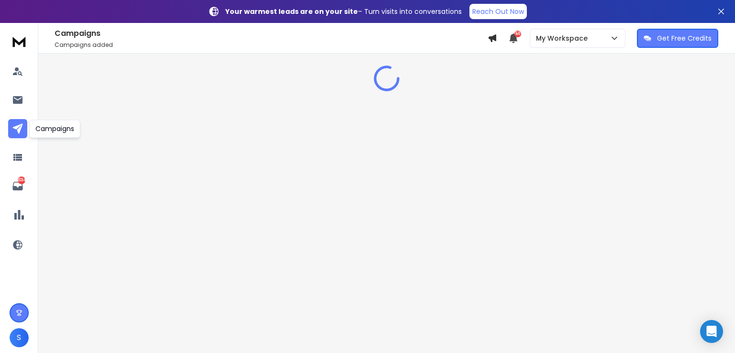
click at [17, 128] on icon at bounding box center [17, 128] width 11 height 11
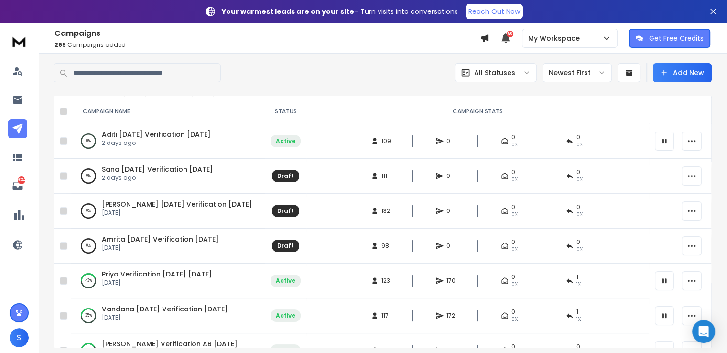
scroll to position [184, 0]
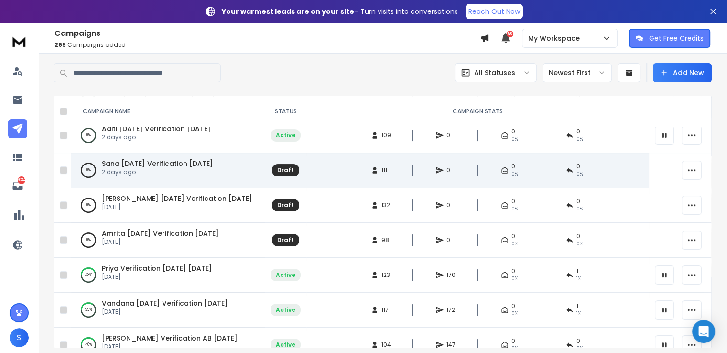
click at [188, 161] on span "Sana [DATE] Verification [DATE]" at bounding box center [157, 164] width 111 height 10
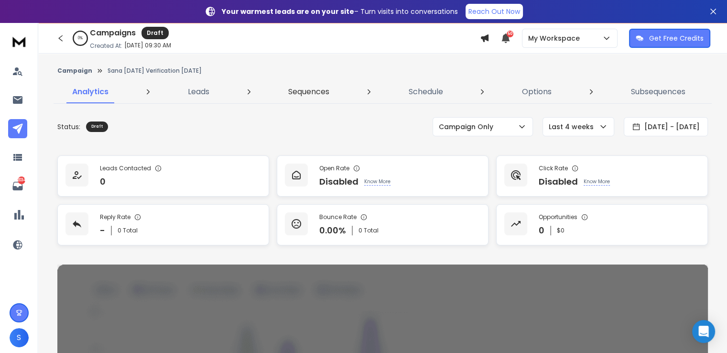
click at [303, 91] on p "Sequences" at bounding box center [308, 91] width 41 height 11
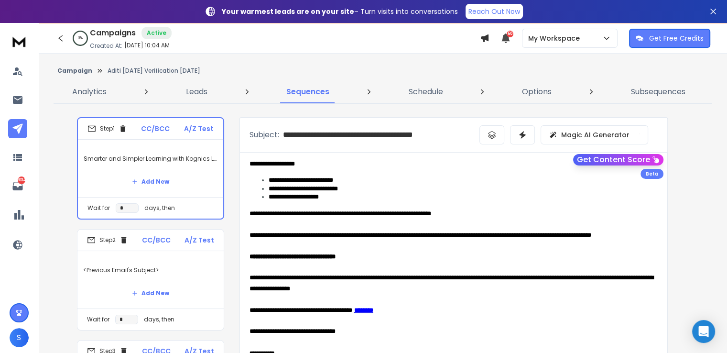
scroll to position [135, 0]
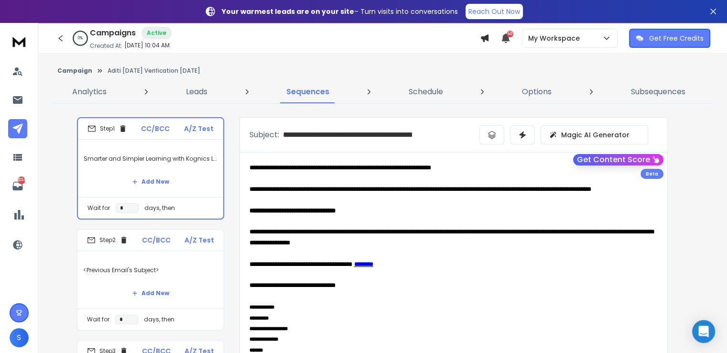
click at [192, 266] on p "<Previous Email's Subject>" at bounding box center [150, 270] width 135 height 27
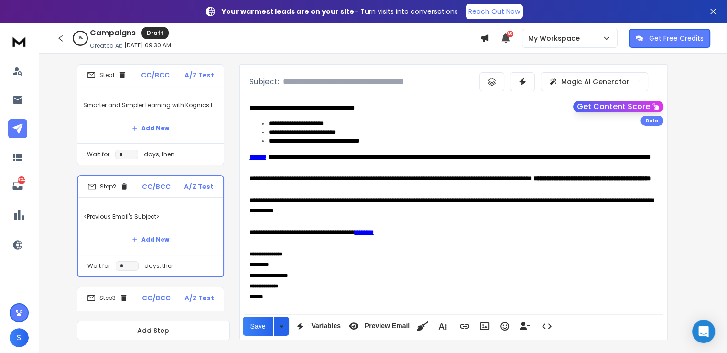
scroll to position [82, 0]
click at [177, 297] on div "Step 3 CC/BCC A/Z Test" at bounding box center [150, 298] width 146 height 22
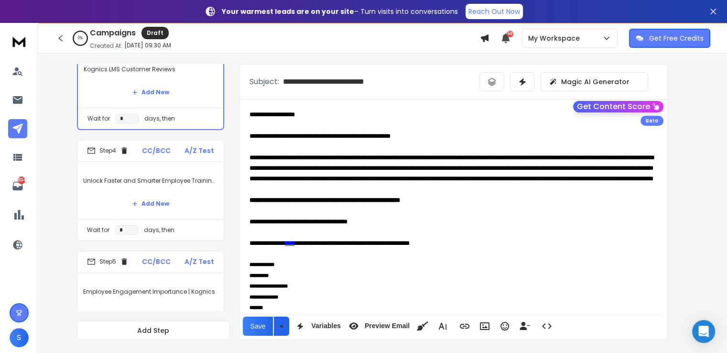
scroll to position [268, 0]
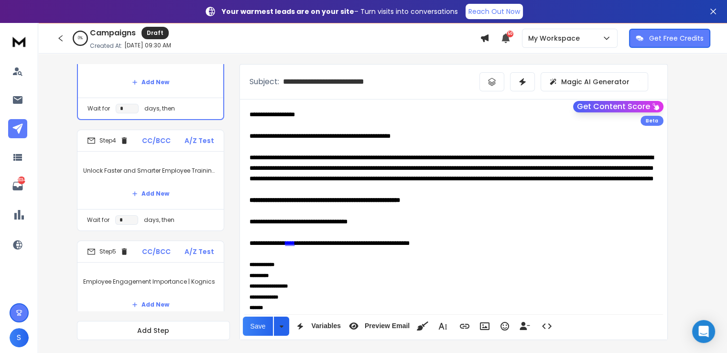
click at [193, 173] on p "Unlock Faster and Smarter Employee Training | Kognics" at bounding box center [150, 170] width 135 height 27
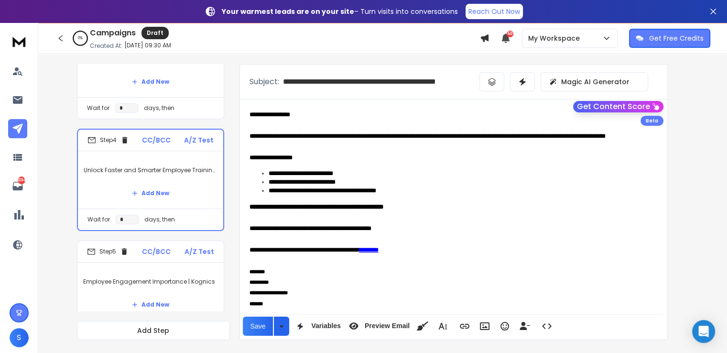
click at [194, 280] on p "Employee Engagement Importance | Kognics" at bounding box center [150, 281] width 135 height 27
type input "**********"
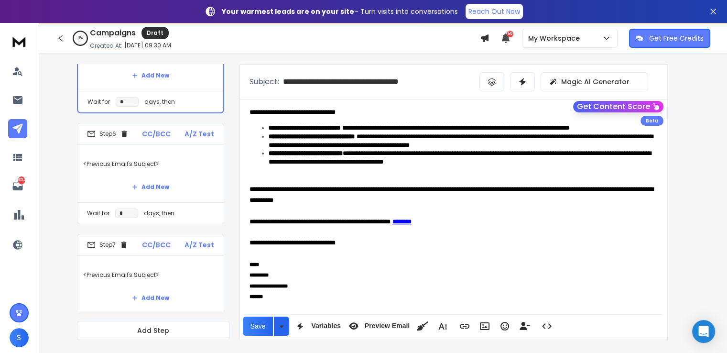
scroll to position [503, 0]
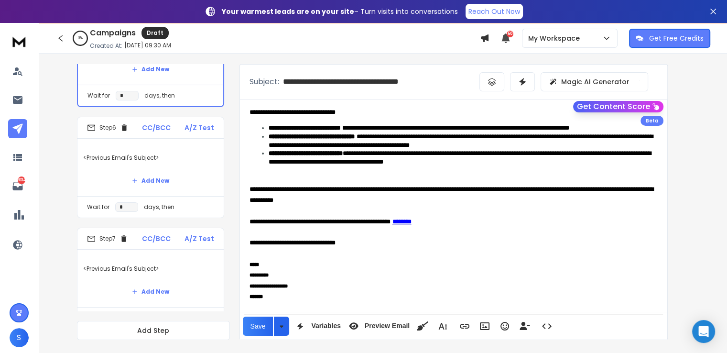
click at [204, 181] on div "Add New" at bounding box center [150, 180] width 135 height 19
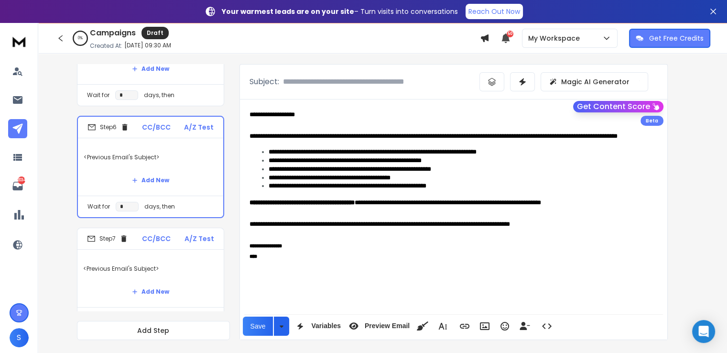
click at [205, 274] on p "<Previous Email's Subject>" at bounding box center [150, 268] width 135 height 27
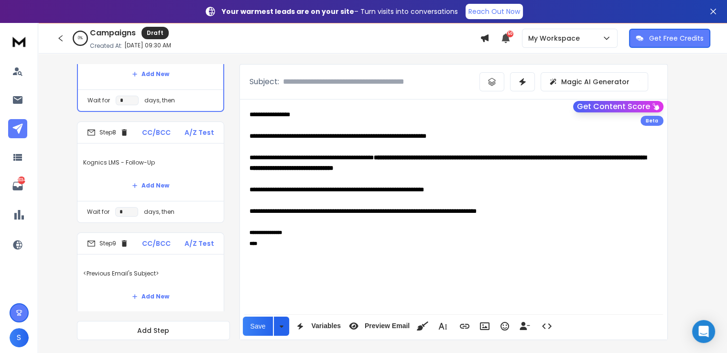
scroll to position [745, 0]
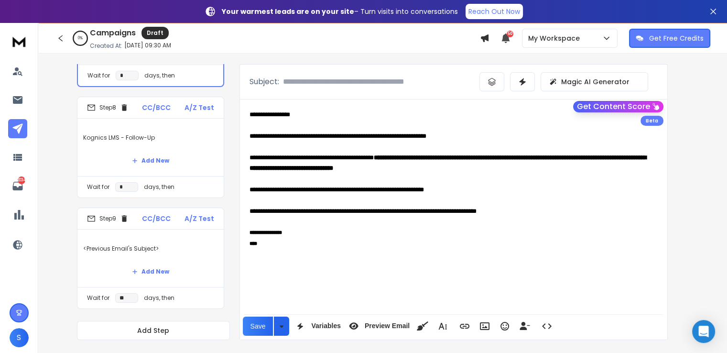
click at [208, 171] on div "Kognics LMS - Follow-Up Add New" at bounding box center [150, 147] width 146 height 57
type input "**********"
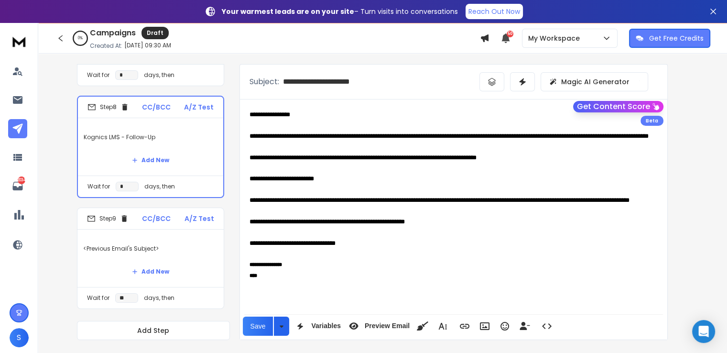
click at [199, 280] on div "<Previous Email's Subject> Add New" at bounding box center [150, 258] width 146 height 57
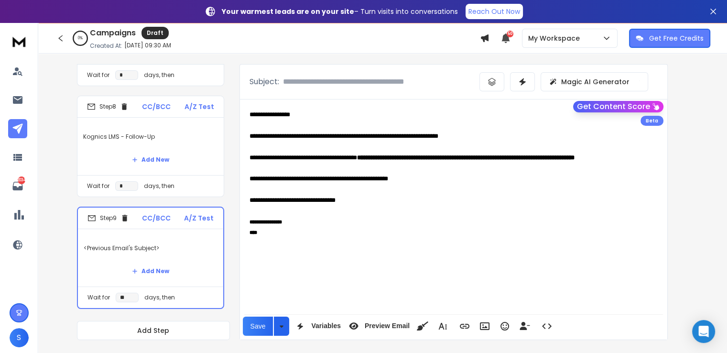
scroll to position [828, 0]
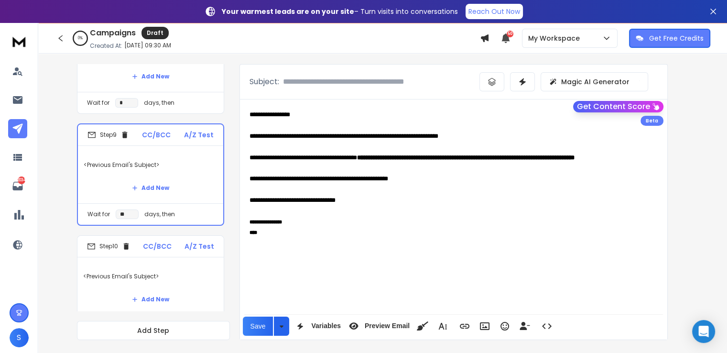
click at [201, 268] on p "<Previous Email's Subject>" at bounding box center [150, 276] width 135 height 27
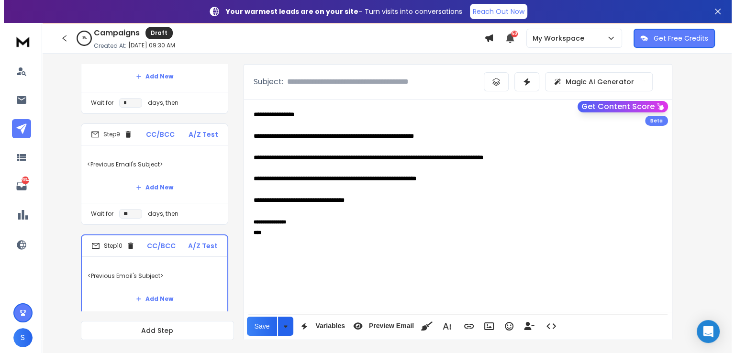
scroll to position [0, 0]
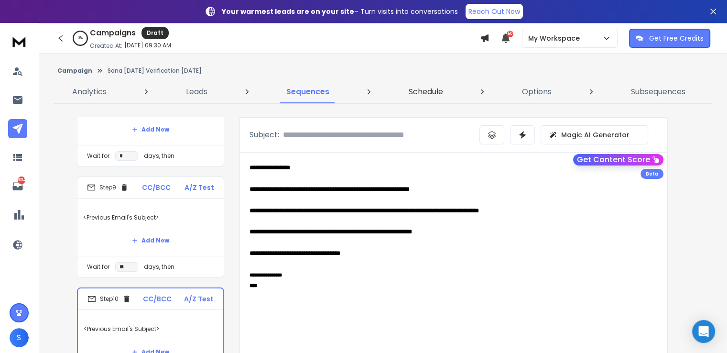
click at [423, 91] on p "Schedule" at bounding box center [426, 91] width 34 height 11
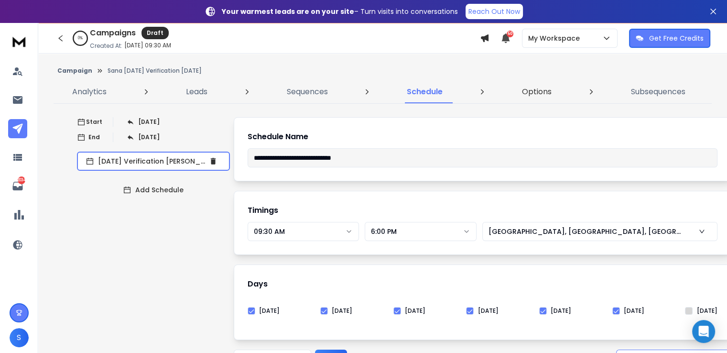
click at [542, 90] on p "Options" at bounding box center [537, 91] width 30 height 11
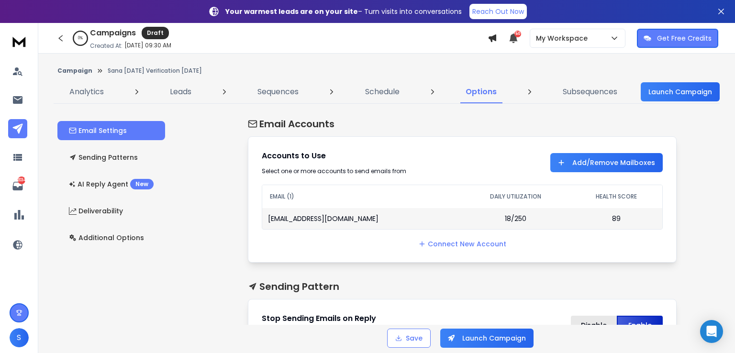
click at [470, 336] on button "Launch Campaign" at bounding box center [486, 338] width 93 height 19
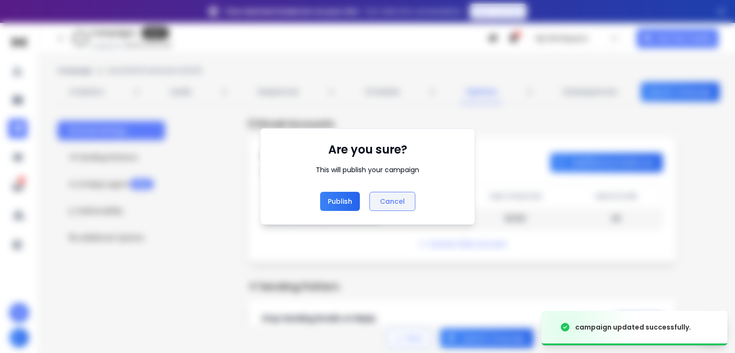
click at [342, 202] on button "Publish" at bounding box center [340, 201] width 40 height 19
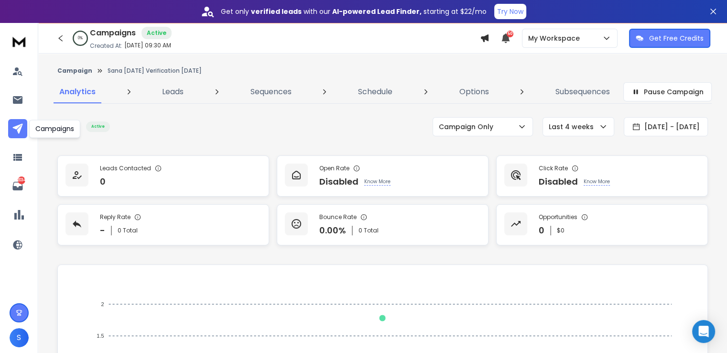
click at [16, 127] on icon at bounding box center [17, 128] width 10 height 10
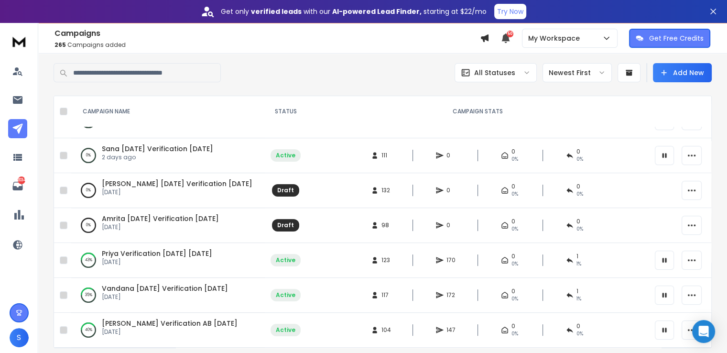
scroll to position [205, 0]
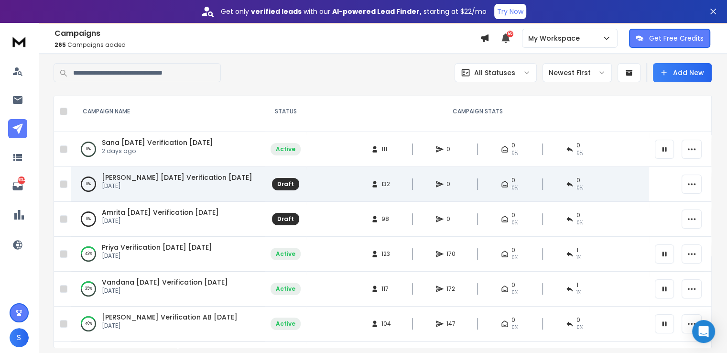
click at [163, 176] on span "[PERSON_NAME] [DATE] Verification [DATE]" at bounding box center [177, 178] width 151 height 10
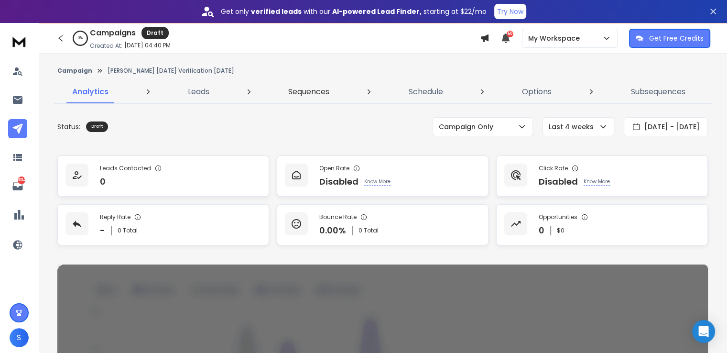
click at [270, 94] on div "Analytics Leads Sequences Schedule Options Subsequences" at bounding box center [379, 91] width 651 height 23
click at [305, 96] on p "Sequences" at bounding box center [308, 91] width 41 height 11
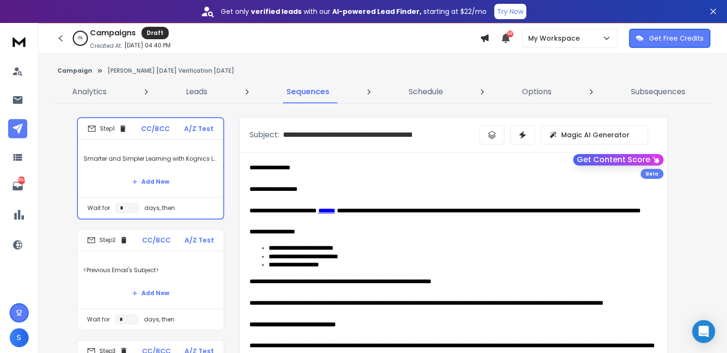
click at [727, 169] on div "**********" at bounding box center [382, 230] width 689 height 353
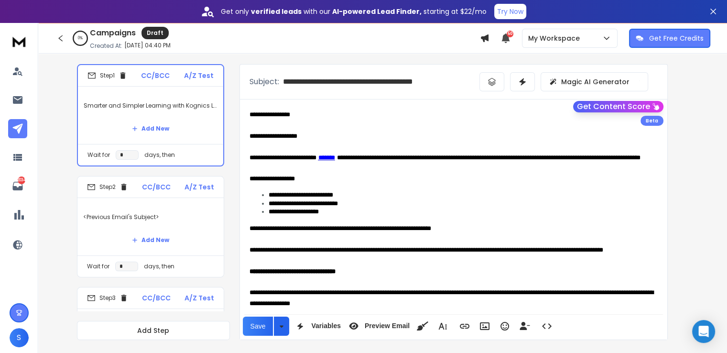
scroll to position [135, 0]
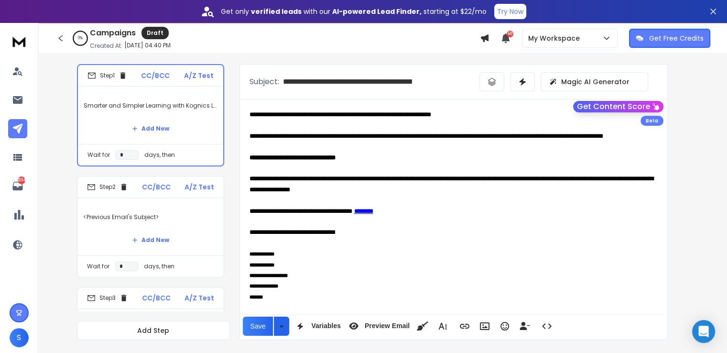
click at [190, 228] on p "<Previous Email's Subject>" at bounding box center [150, 217] width 135 height 27
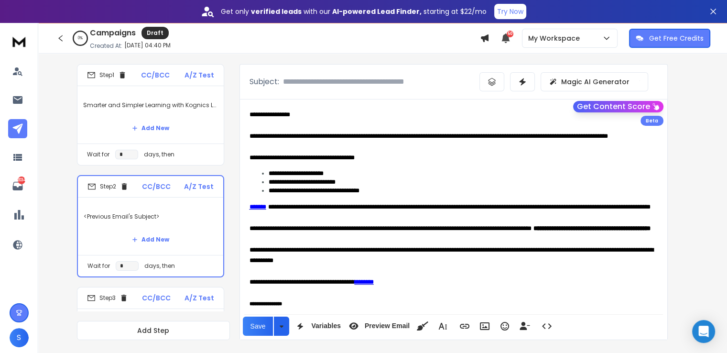
scroll to position [82, 0]
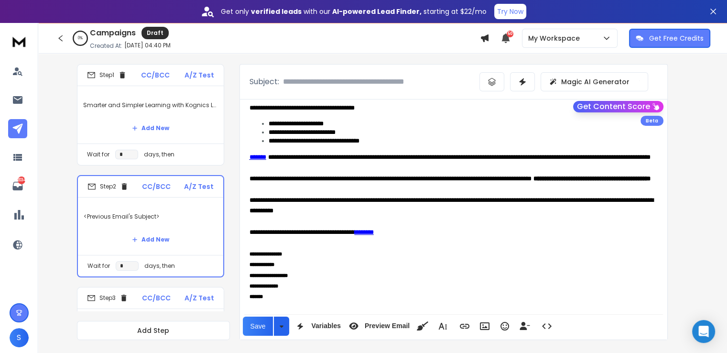
click at [176, 295] on div "Step 3 CC/BCC A/Z Test" at bounding box center [150, 298] width 146 height 22
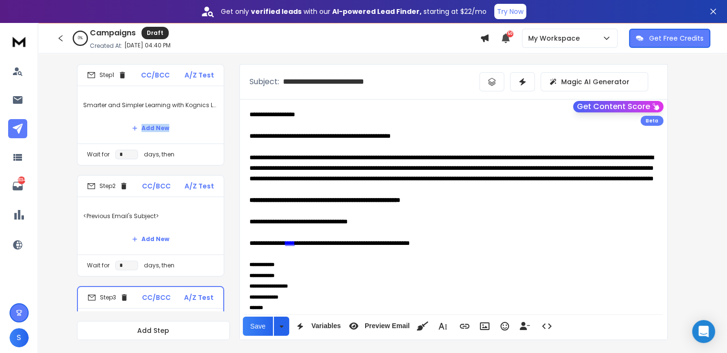
drag, startPoint x: 230, startPoint y: 99, endPoint x: 230, endPoint y: 132, distance: 33.0
click at [230, 132] on div "**********" at bounding box center [383, 202] width 612 height 276
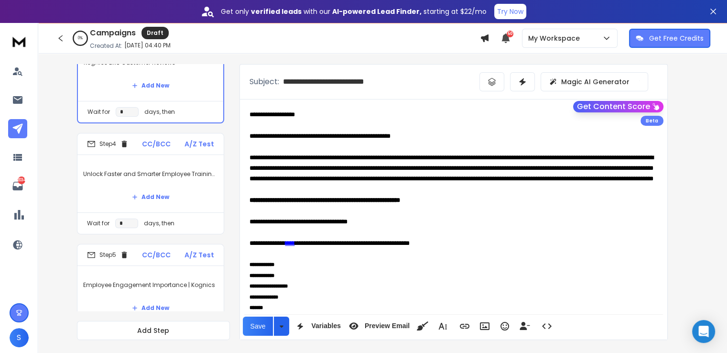
scroll to position [288, 0]
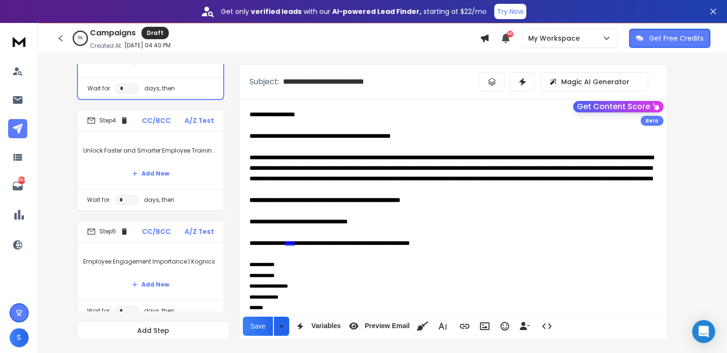
click at [187, 184] on div "Unlock Faster and Smarter Employee Training | Kognics Add New" at bounding box center [150, 160] width 146 height 57
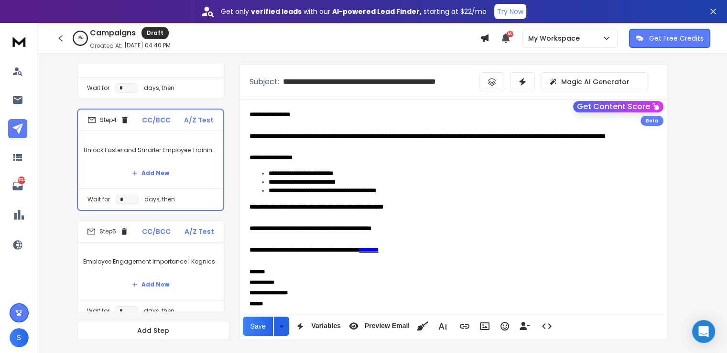
click at [192, 271] on p "Employee Engagement Importance | Kognics" at bounding box center [150, 261] width 135 height 27
type input "**********"
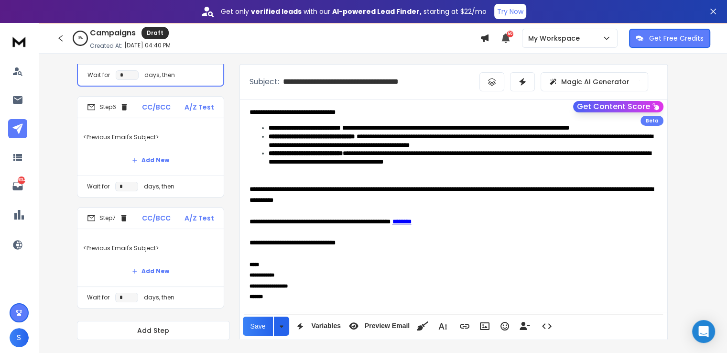
scroll to position [562, 0]
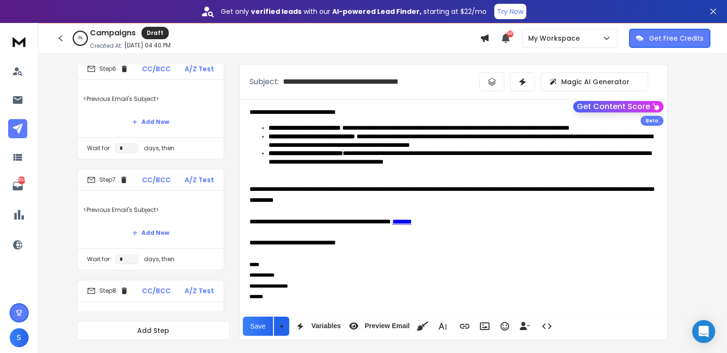
click at [202, 150] on div "Wait for * days, then" at bounding box center [150, 148] width 146 height 22
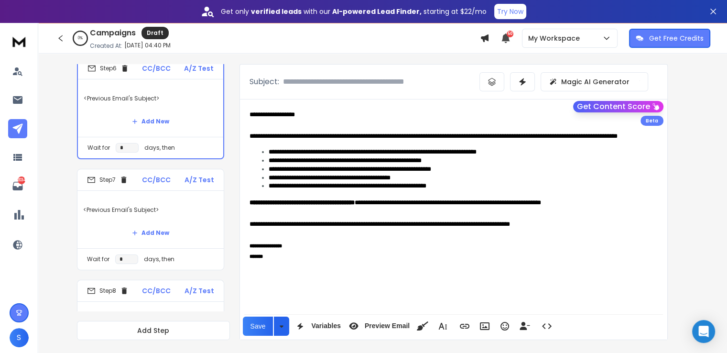
click at [202, 233] on div "Add New" at bounding box center [150, 232] width 135 height 19
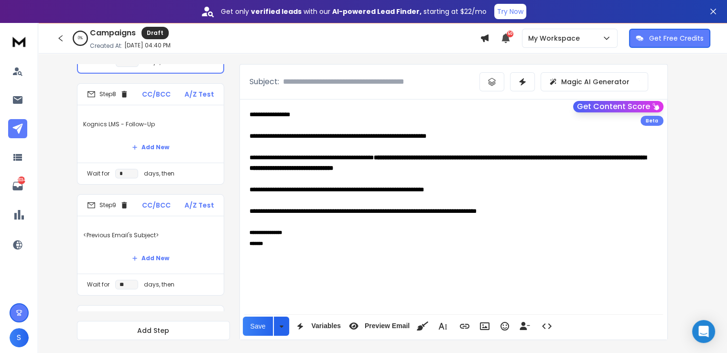
scroll to position [777, 0]
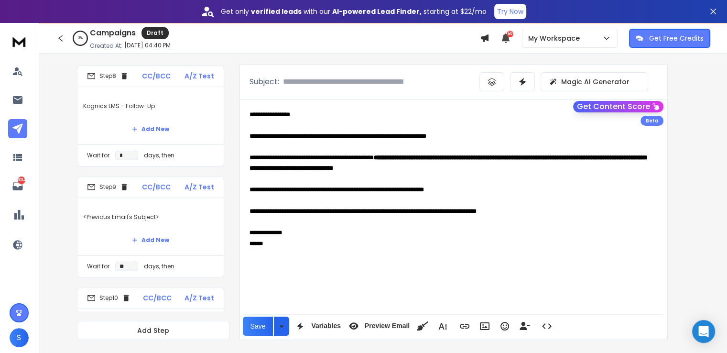
click at [207, 144] on div "Wait for * days, then" at bounding box center [150, 155] width 146 height 22
type input "**********"
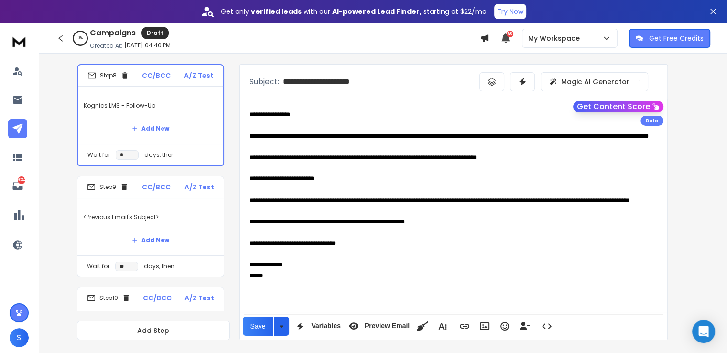
click at [201, 230] on div "Add New" at bounding box center [150, 239] width 135 height 19
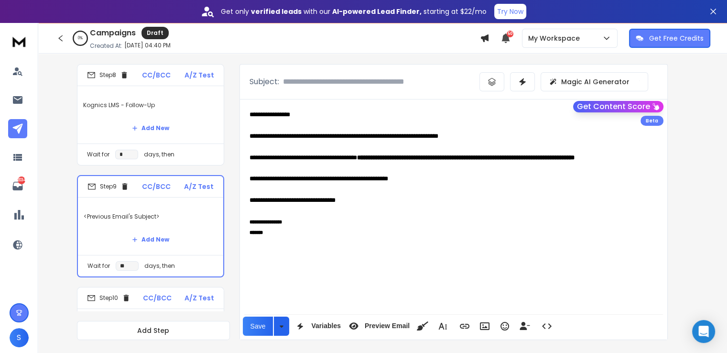
click at [174, 303] on div "Step 10 CC/BCC A/Z Test" at bounding box center [150, 298] width 146 height 22
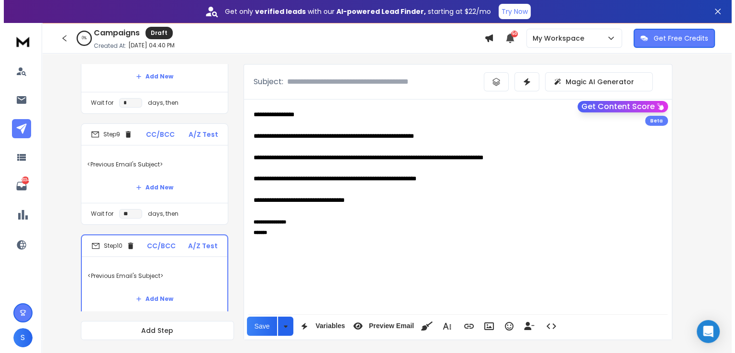
scroll to position [0, 0]
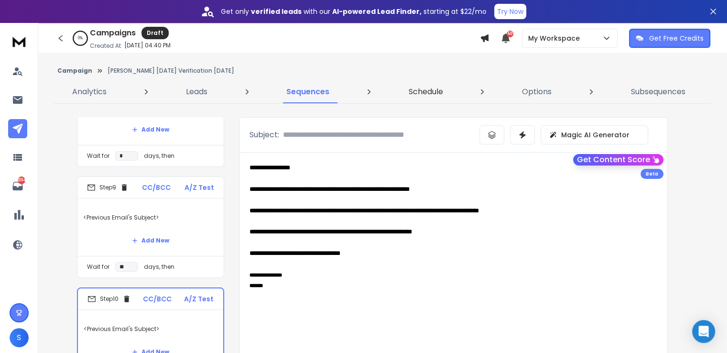
click at [412, 88] on p "Schedule" at bounding box center [426, 91] width 34 height 11
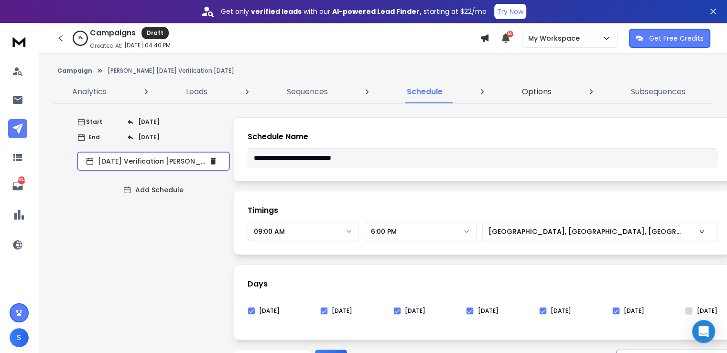
click at [530, 94] on p "Options" at bounding box center [537, 91] width 30 height 11
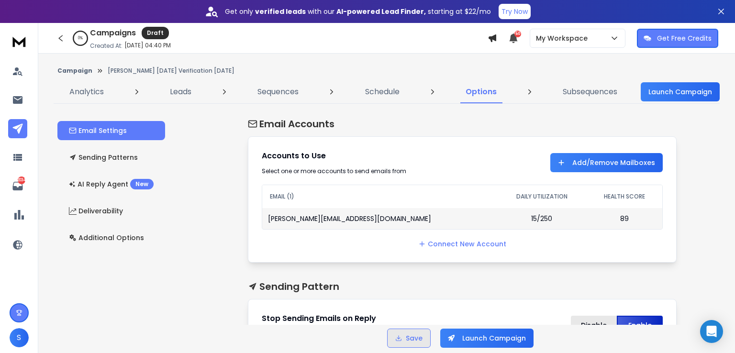
click at [408, 336] on button "Save" at bounding box center [409, 338] width 44 height 19
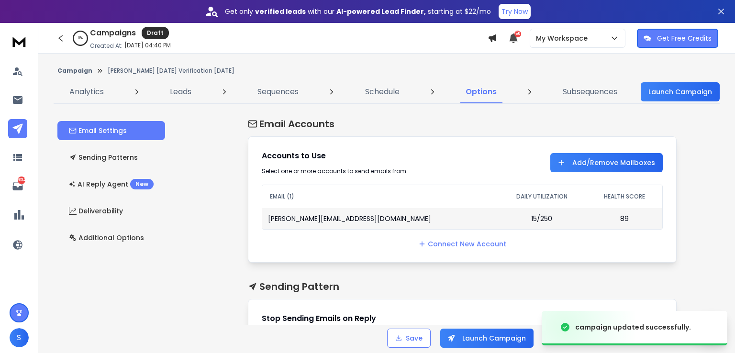
click at [488, 337] on button "Launch Campaign" at bounding box center [486, 338] width 93 height 19
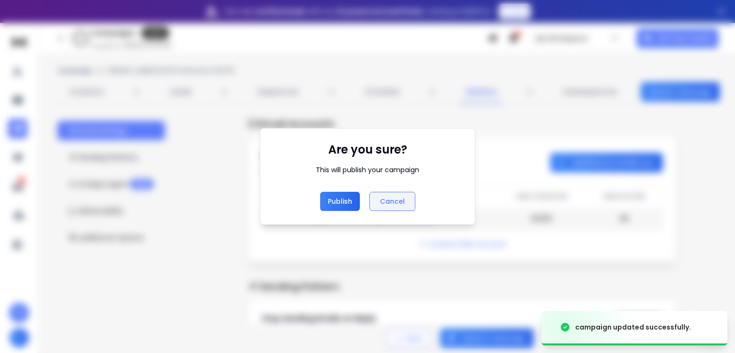
click at [337, 203] on button "Publish" at bounding box center [340, 201] width 40 height 19
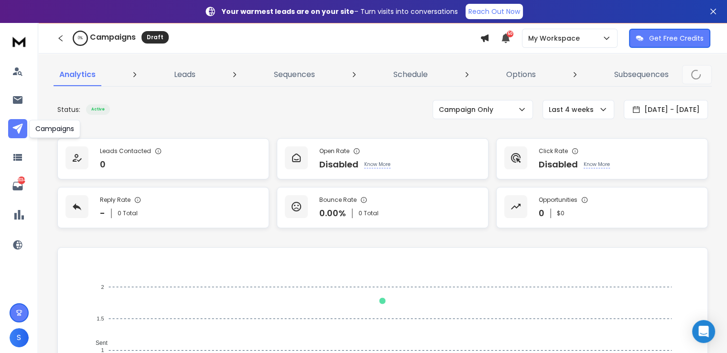
click at [17, 124] on icon at bounding box center [17, 128] width 11 height 11
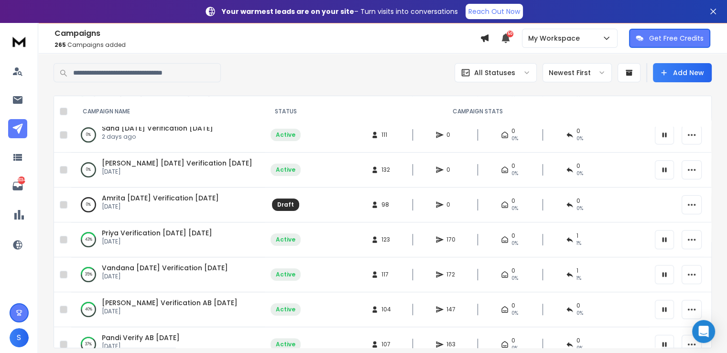
scroll to position [233, 0]
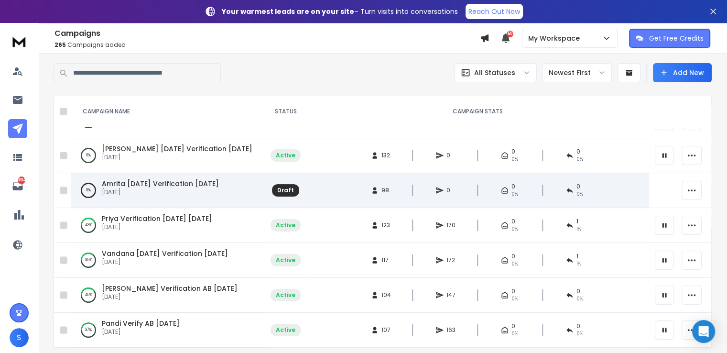
click at [162, 182] on span "Amrita [DATE] Verification [DATE]" at bounding box center [160, 184] width 117 height 10
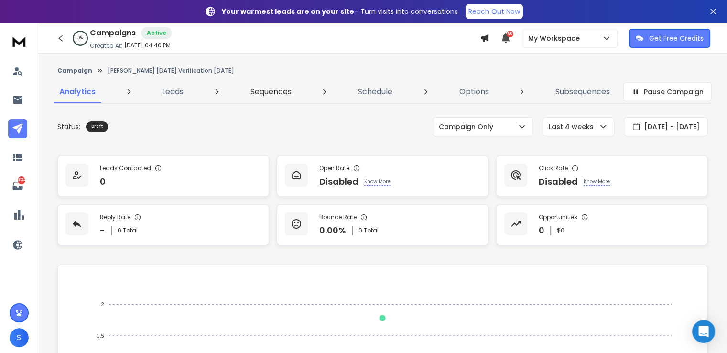
click at [280, 93] on p "Sequences" at bounding box center [271, 91] width 41 height 11
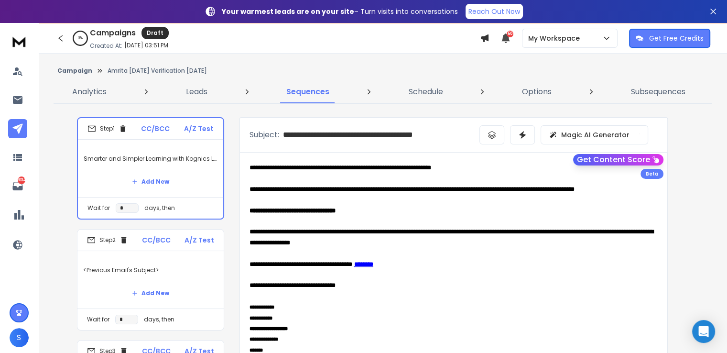
scroll to position [53, 0]
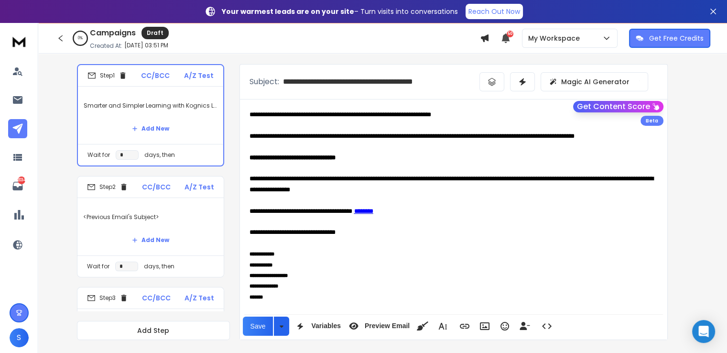
click at [195, 235] on div "Add New" at bounding box center [150, 239] width 135 height 19
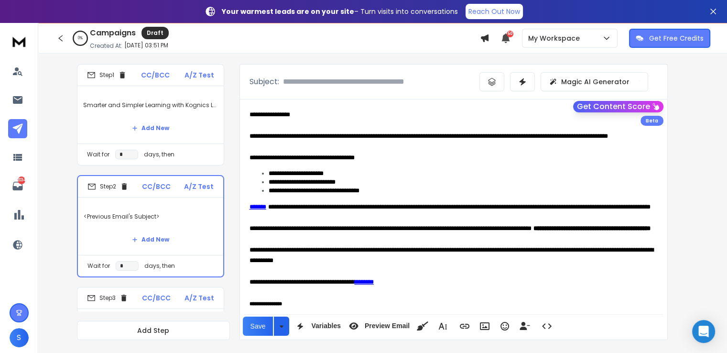
scroll to position [82, 0]
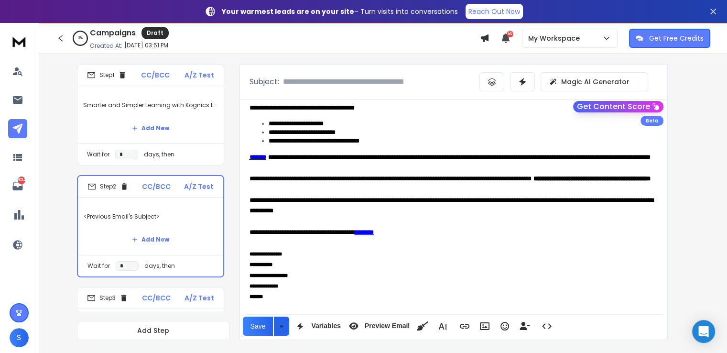
click at [178, 294] on div "Step 3 CC/BCC A/Z Test" at bounding box center [150, 298] width 146 height 22
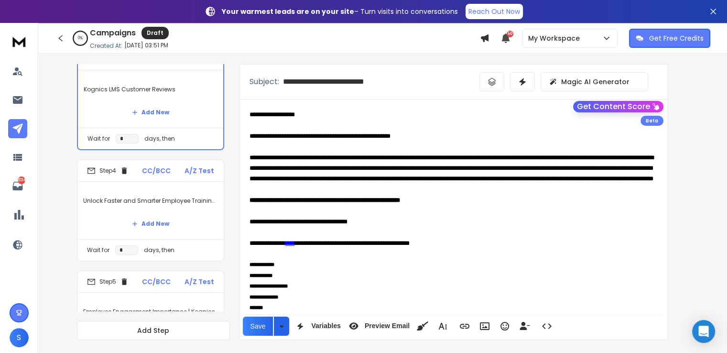
scroll to position [282, 0]
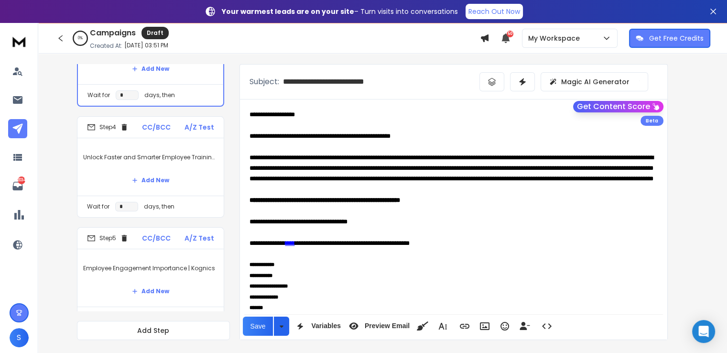
click at [177, 175] on div "Add New" at bounding box center [150, 180] width 135 height 19
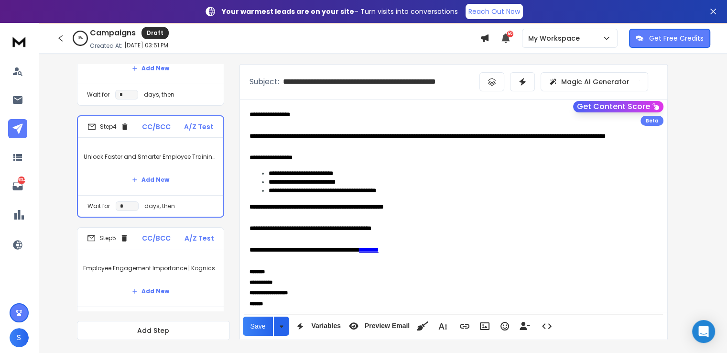
click at [199, 276] on p "Employee Engagement Importance | Kognics" at bounding box center [150, 268] width 135 height 27
type input "**********"
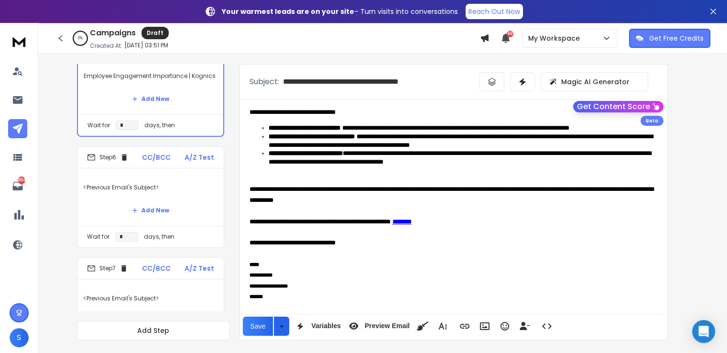
scroll to position [508, 0]
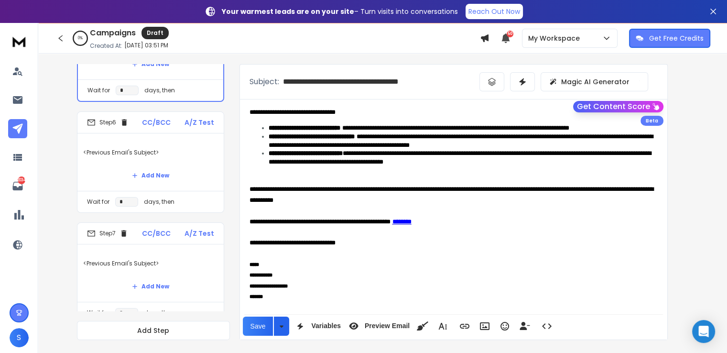
click at [207, 181] on div "Add New" at bounding box center [150, 175] width 135 height 19
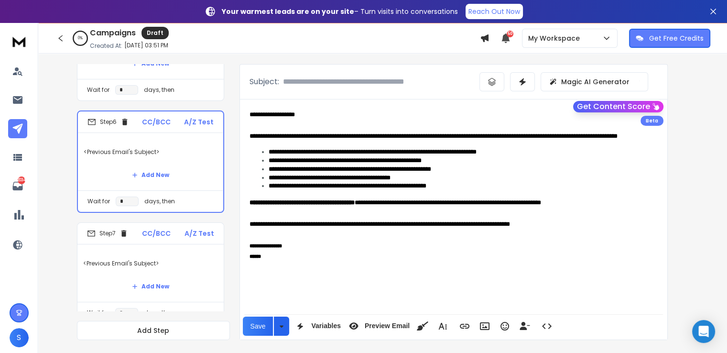
click at [210, 254] on p "<Previous Email's Subject>" at bounding box center [150, 263] width 135 height 27
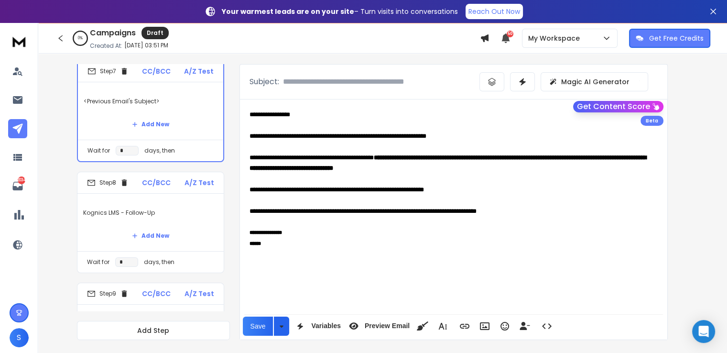
scroll to position [760, 0]
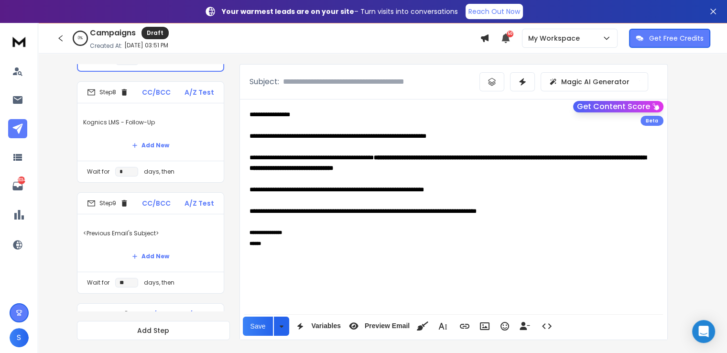
click at [221, 187] on div "Step 1 CC/BCC A/Z Test Smarter and Simpler Learning with Kognics LMS Add New Wa…" at bounding box center [153, 187] width 153 height 247
click at [202, 154] on div "Kognics LMS - Follow-Up Add New" at bounding box center [150, 131] width 146 height 57
type input "**********"
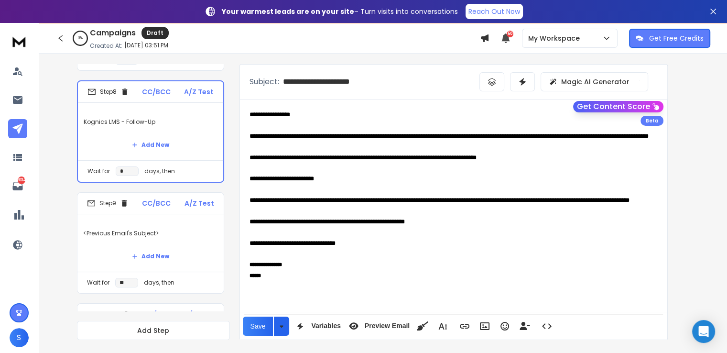
click at [196, 249] on div "Add New" at bounding box center [150, 256] width 135 height 19
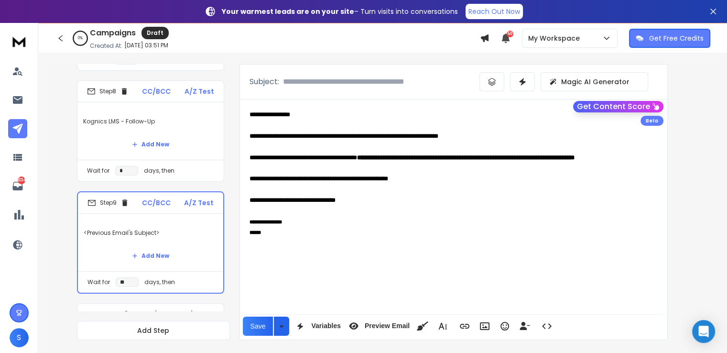
scroll to position [828, 0]
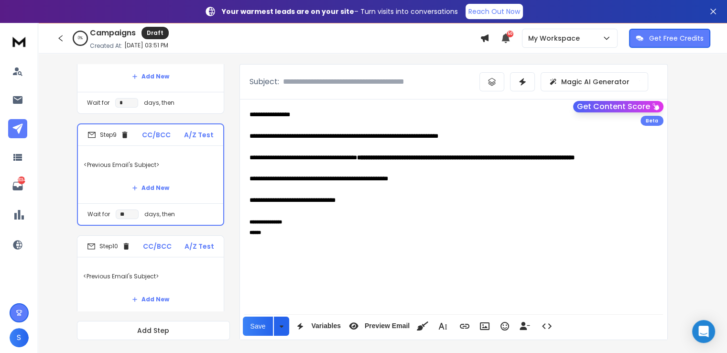
click at [197, 279] on p "<Previous Email's Subject>" at bounding box center [150, 276] width 135 height 27
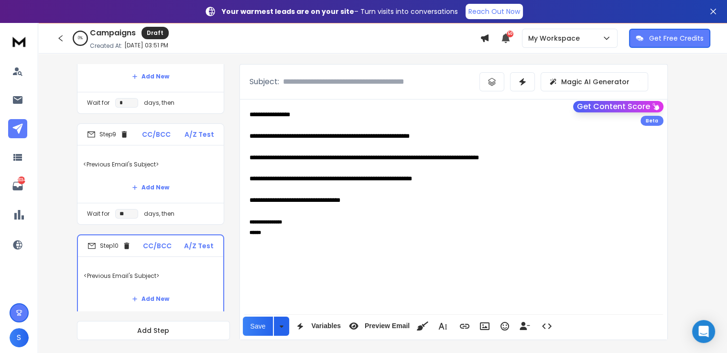
scroll to position [0, 0]
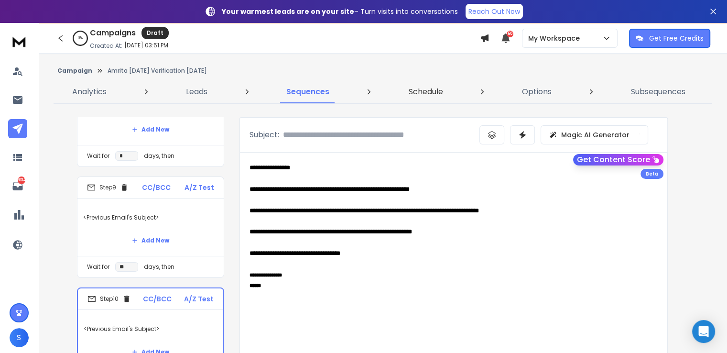
click at [430, 86] on p "Schedule" at bounding box center [426, 91] width 34 height 11
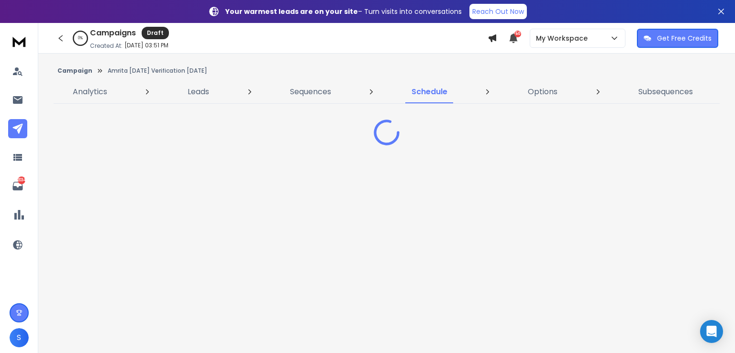
click at [418, 94] on p "Schedule" at bounding box center [429, 91] width 36 height 11
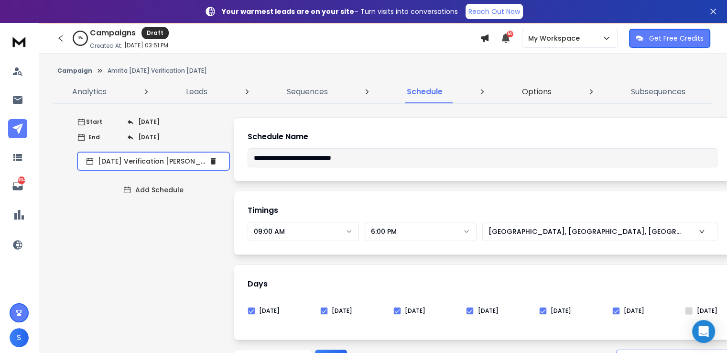
click at [527, 94] on p "Options" at bounding box center [537, 91] width 30 height 11
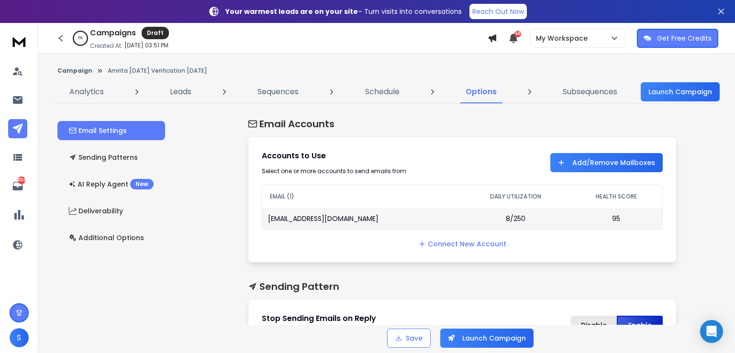
click at [479, 330] on button "Launch Campaign" at bounding box center [486, 338] width 93 height 19
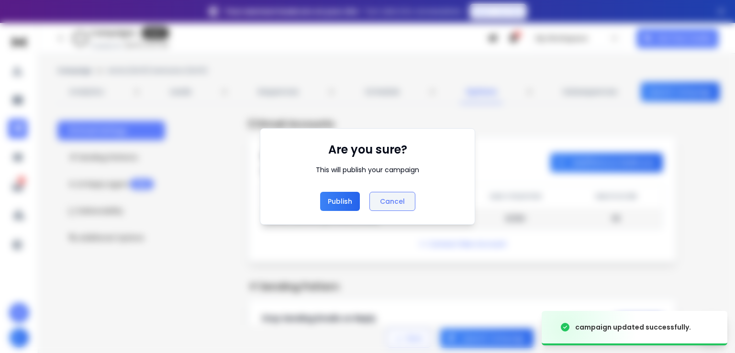
click at [332, 201] on button "Publish" at bounding box center [340, 201] width 40 height 19
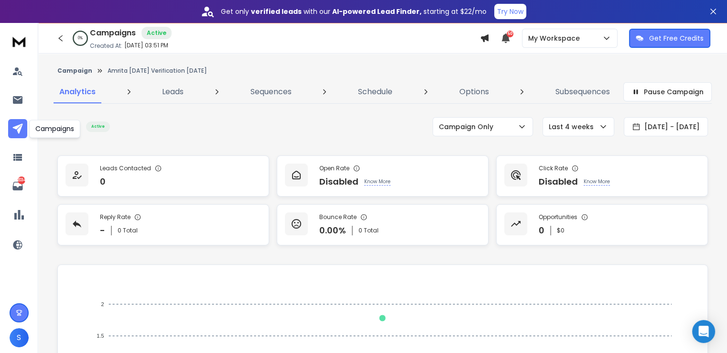
click at [22, 128] on icon at bounding box center [17, 128] width 11 height 11
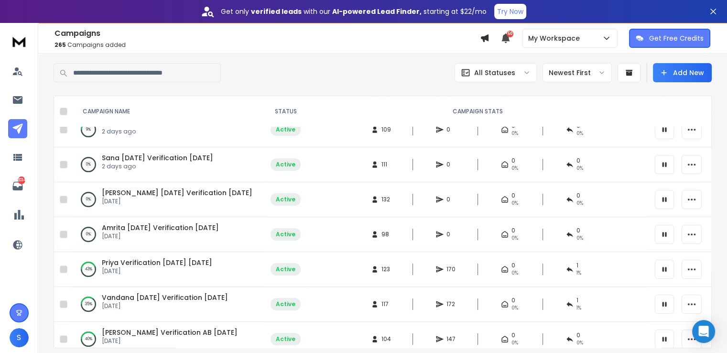
scroll to position [196, 0]
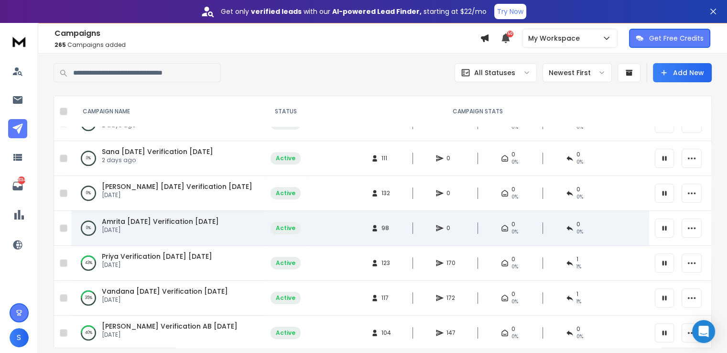
click at [169, 217] on span "Amrita [DATE] Verification [DATE]" at bounding box center [160, 222] width 117 height 10
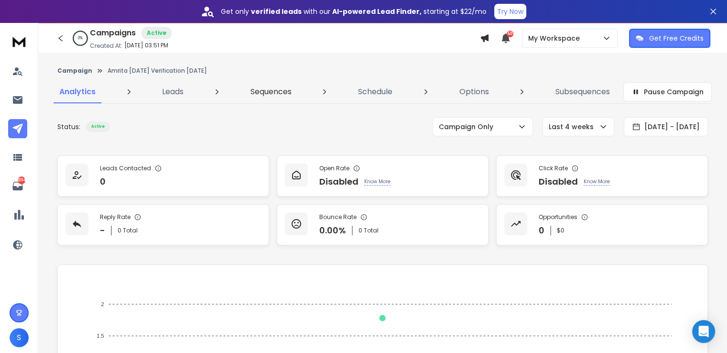
click at [279, 91] on p "Sequences" at bounding box center [271, 91] width 41 height 11
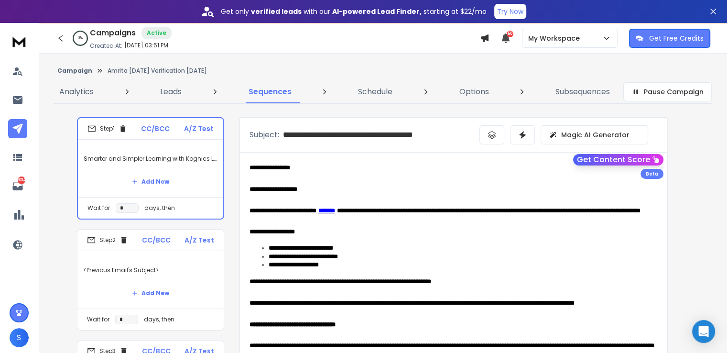
click at [226, 131] on div "Step 1 CC/BCC A/Z Test Smarter and Simpler Learning with Kognics LMS Add New Wa…" at bounding box center [153, 240] width 153 height 247
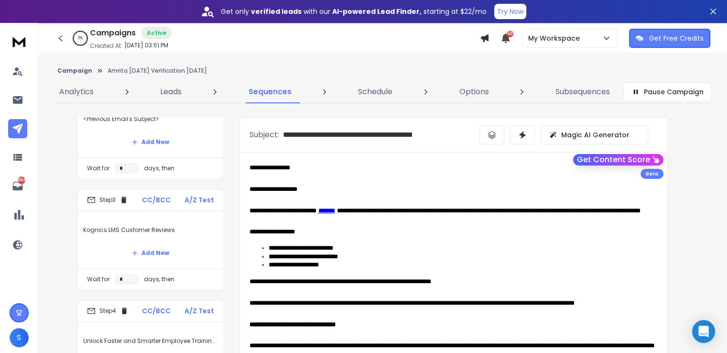
scroll to position [193, 0]
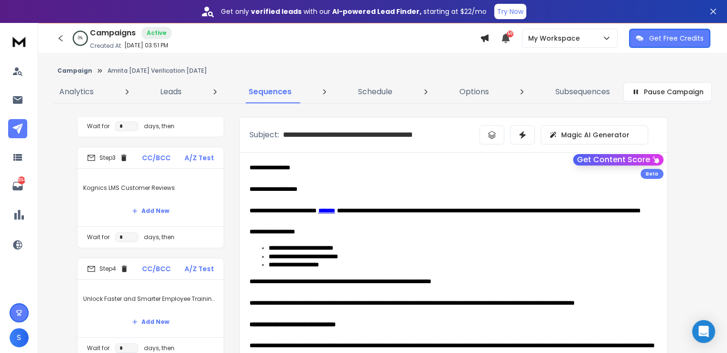
click at [199, 194] on p "Kognics LMS Customer Reviews" at bounding box center [150, 188] width 135 height 27
type input "**********"
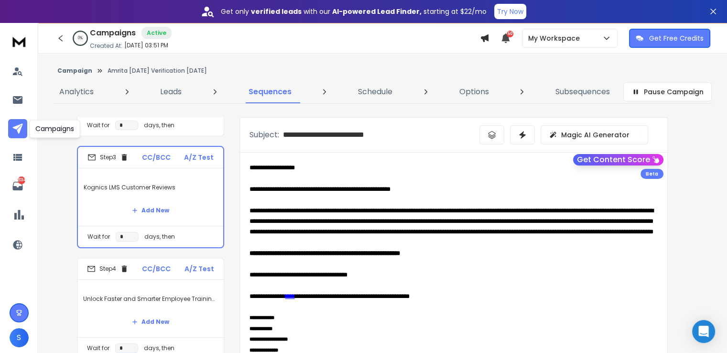
click at [21, 129] on icon at bounding box center [17, 128] width 11 height 11
